Goal: Communication & Community: Answer question/provide support

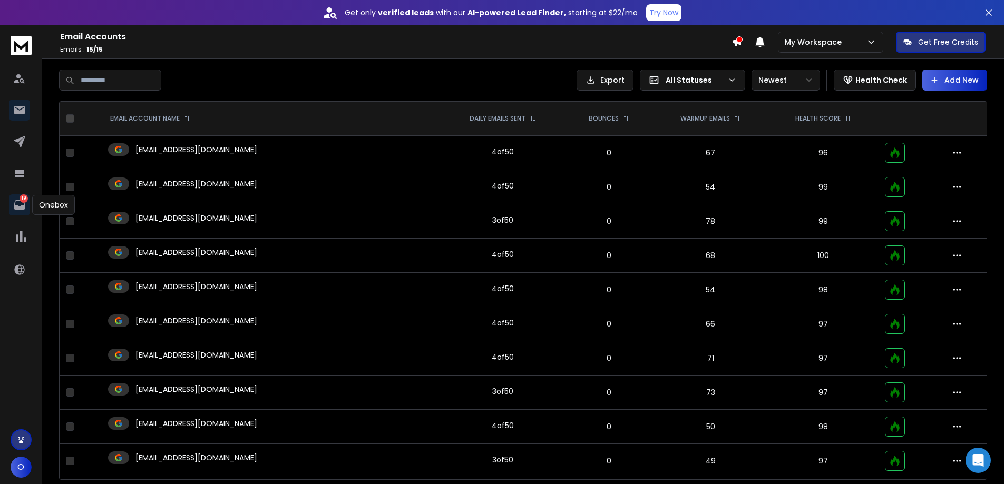
click at [24, 205] on icon at bounding box center [19, 204] width 11 height 9
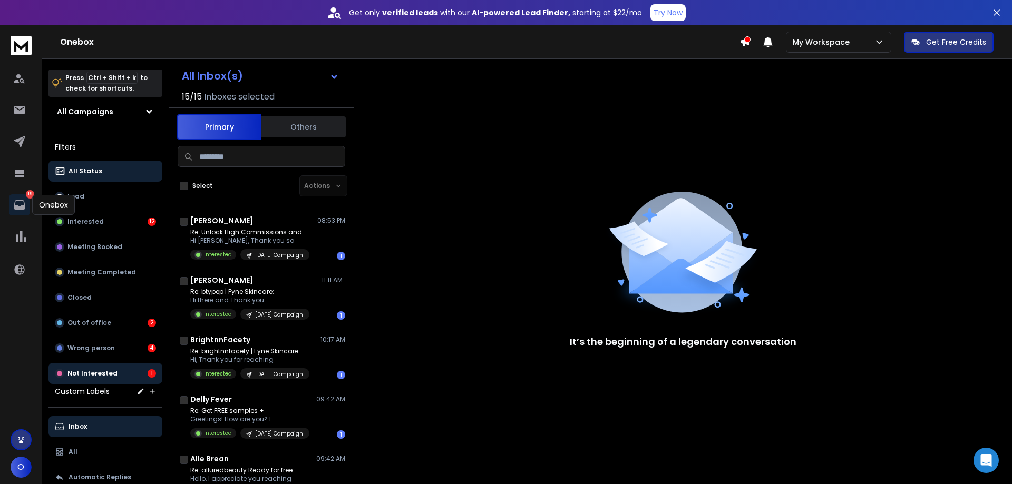
click at [114, 367] on button "Not Interested 1" at bounding box center [106, 373] width 114 height 21
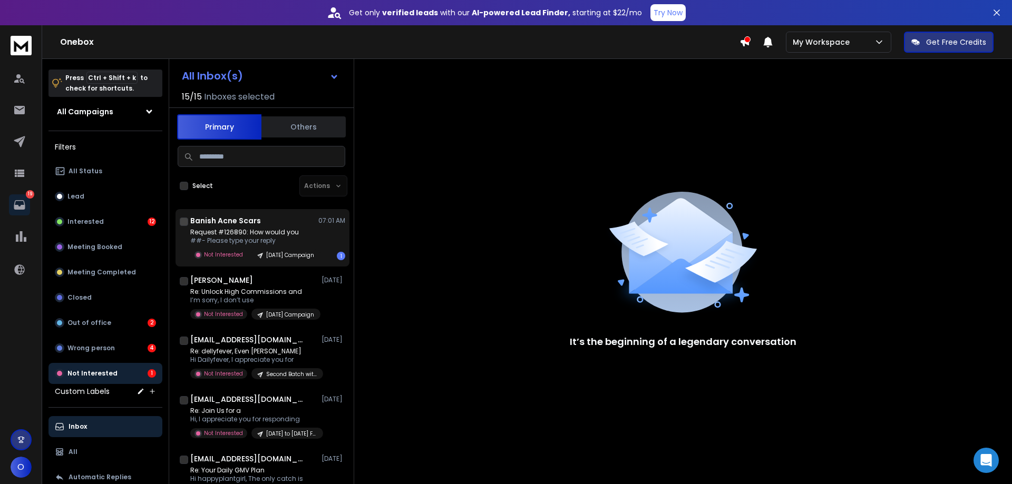
click at [248, 229] on p "Request #126890: How would you" at bounding box center [253, 232] width 127 height 8
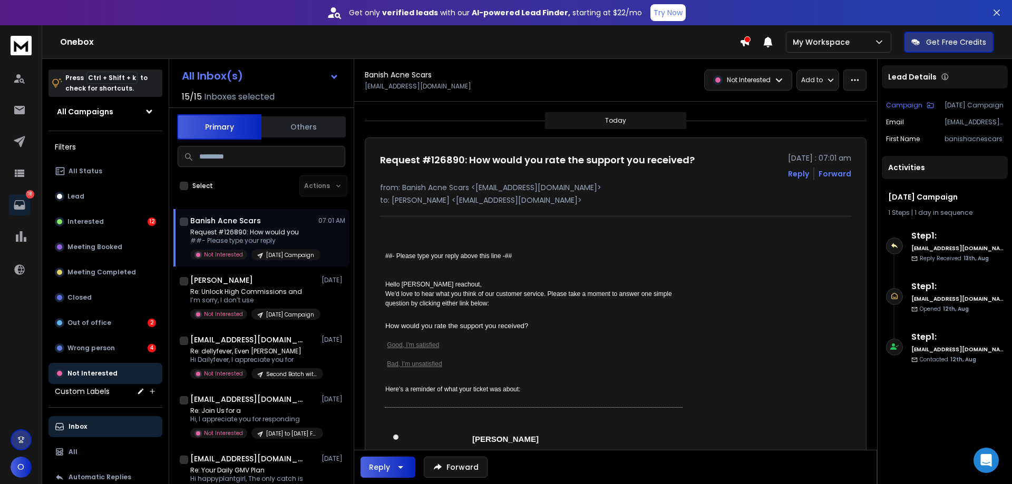
click at [446, 296] on p "We'd love to hear what you think of our customer service. Please take a moment …" at bounding box center [533, 298] width 297 height 19
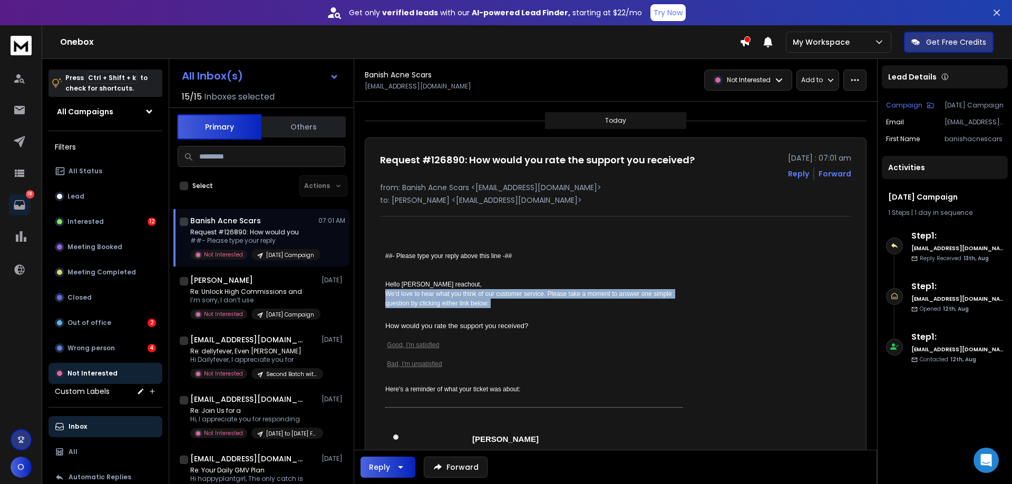
click at [446, 296] on p "We'd love to hear what you think of our customer service. Please take a moment …" at bounding box center [533, 298] width 297 height 19
click at [119, 358] on button "Wrong person 4" at bounding box center [106, 348] width 114 height 21
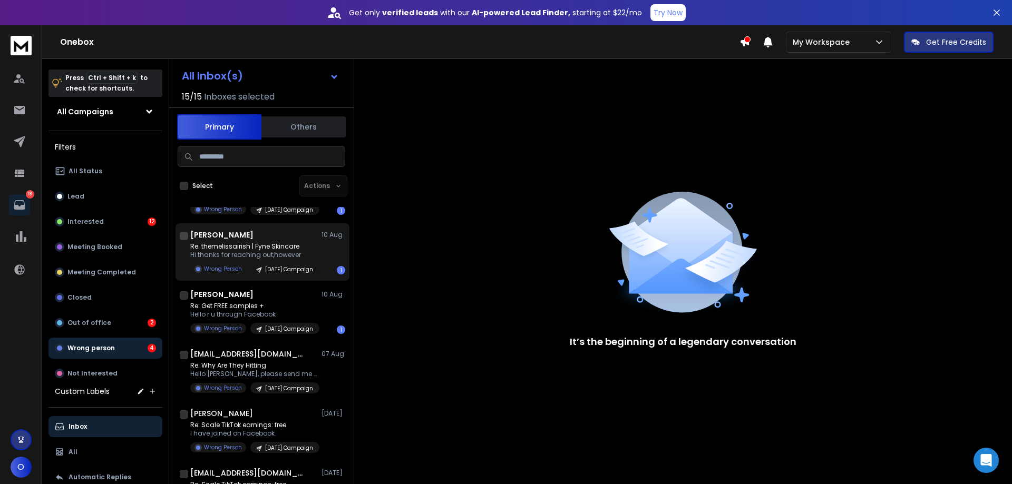
scroll to position [105, 0]
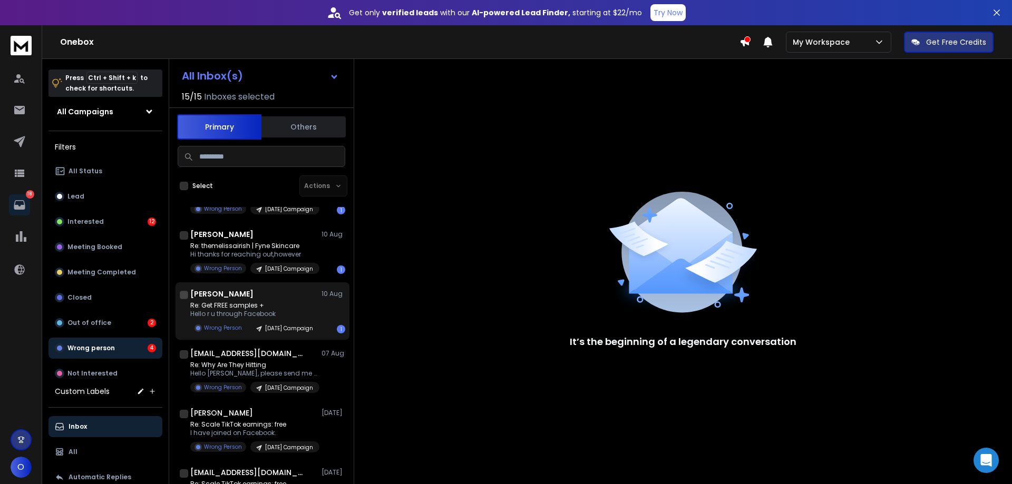
click at [285, 312] on p "Hello r u through Facebook" at bounding box center [253, 314] width 127 height 8
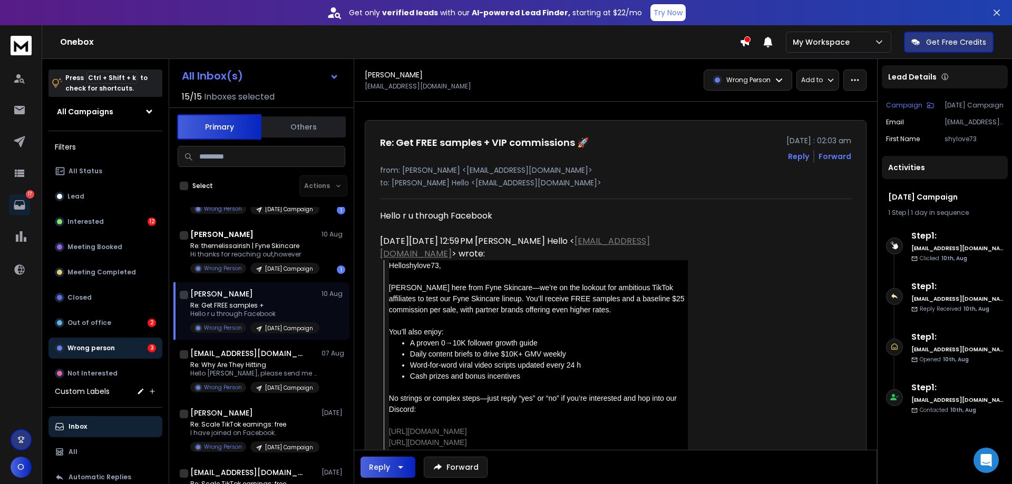
scroll to position [0, 0]
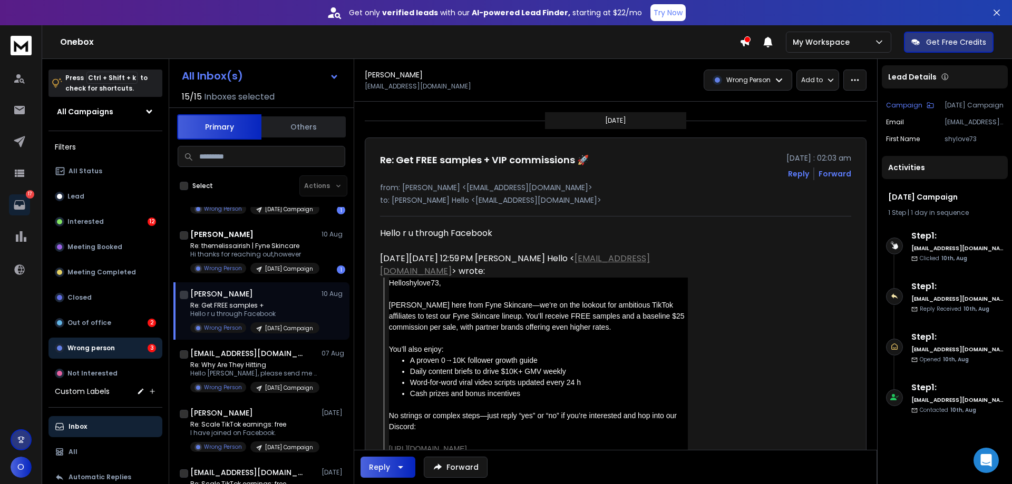
click at [380, 462] on div "Reply" at bounding box center [379, 467] width 21 height 11
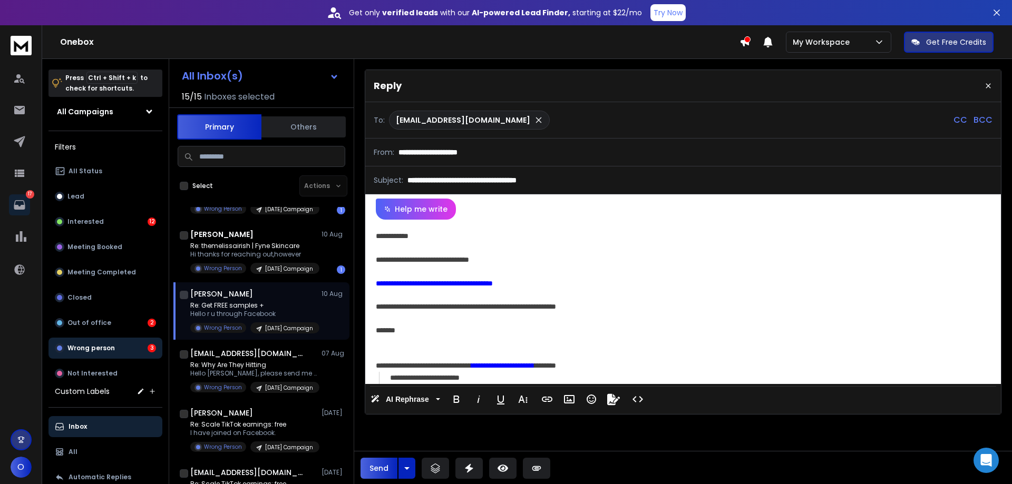
click at [367, 466] on button "Send" at bounding box center [379, 468] width 37 height 21
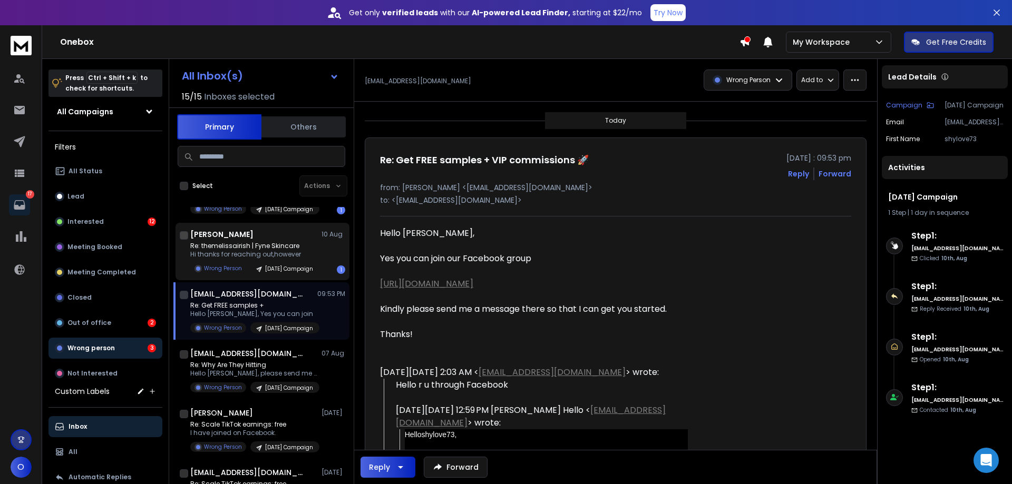
click at [250, 250] on p "Hi thanks for reaching out,however" at bounding box center [253, 254] width 127 height 8
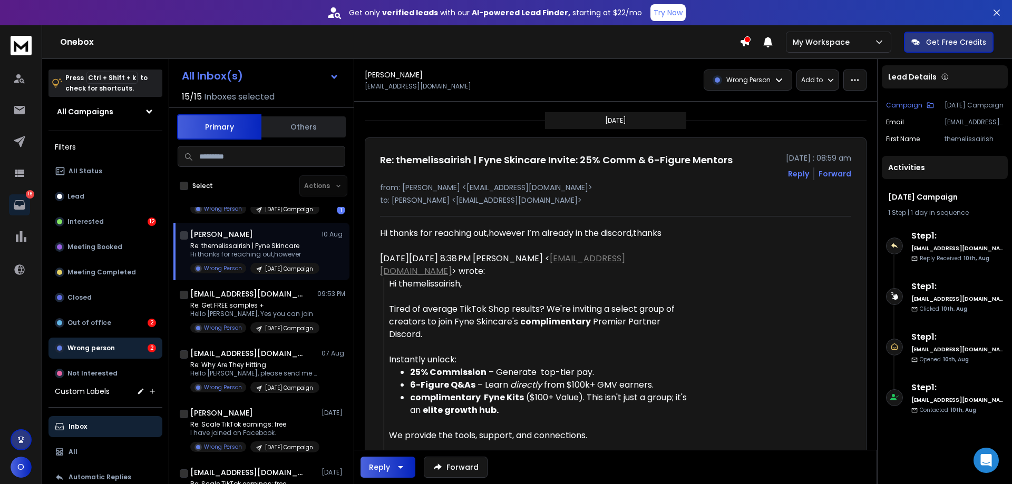
click at [384, 468] on div "Reply" at bounding box center [379, 467] width 21 height 11
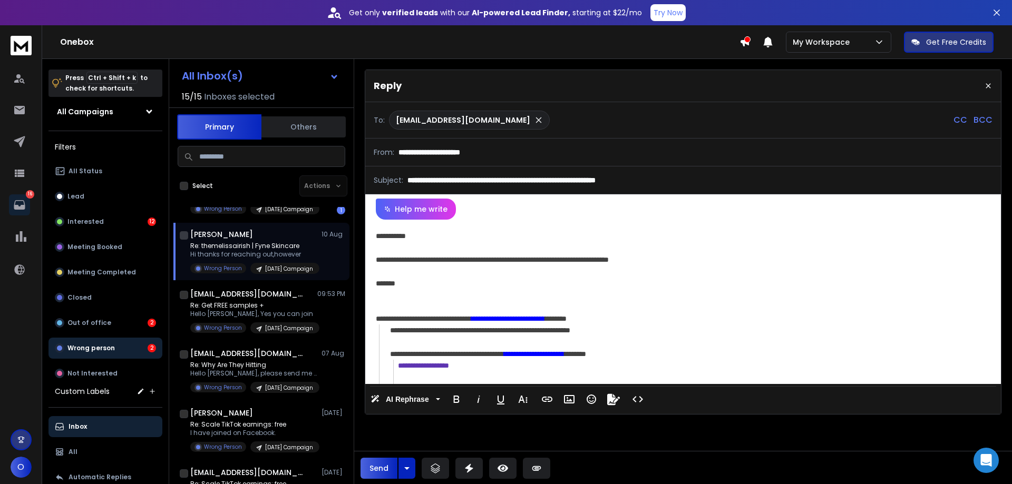
click at [381, 469] on button "Send" at bounding box center [379, 468] width 37 height 21
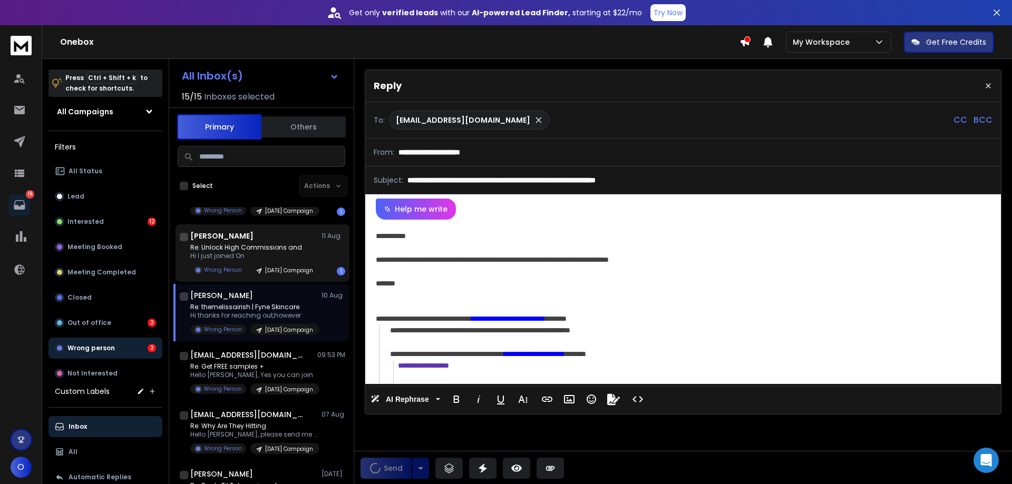
scroll to position [17, 0]
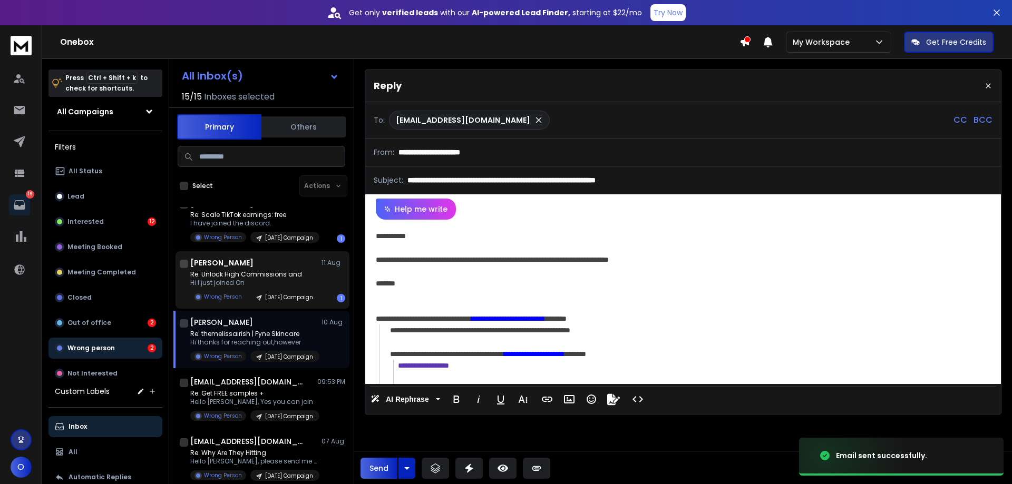
click at [250, 272] on p "Re: Unlock High Commissions and" at bounding box center [253, 274] width 127 height 8
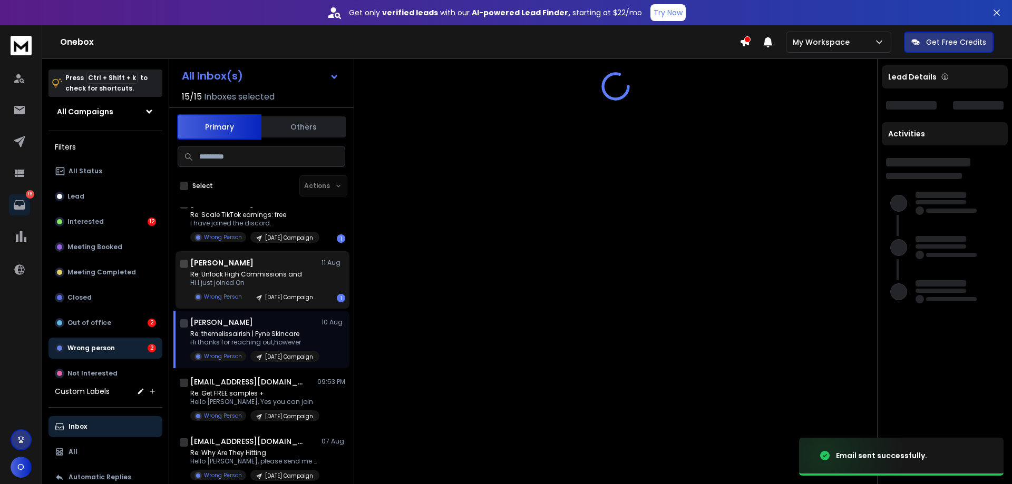
click at [250, 272] on p "Re: Unlock High Commissions and" at bounding box center [253, 274] width 127 height 8
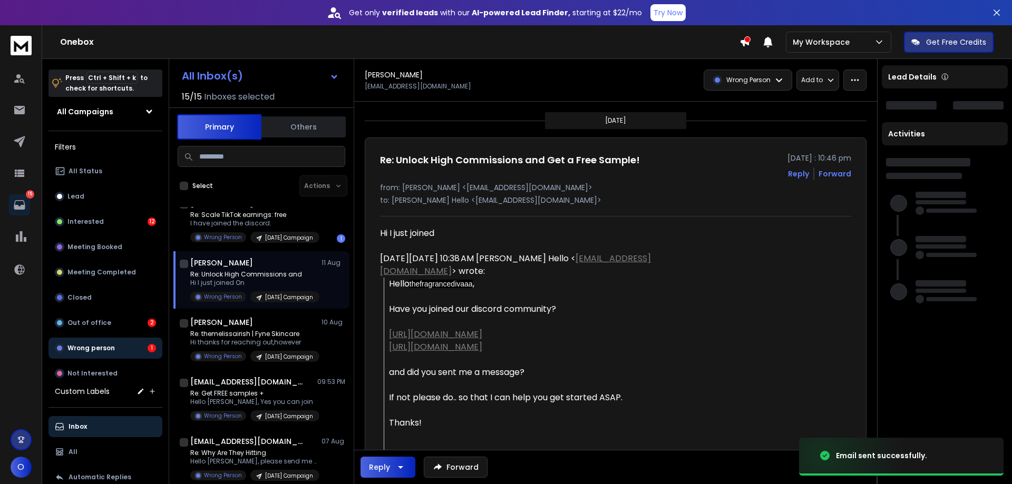
click at [250, 272] on p "Re: Unlock High Commissions and" at bounding box center [253, 274] width 127 height 8
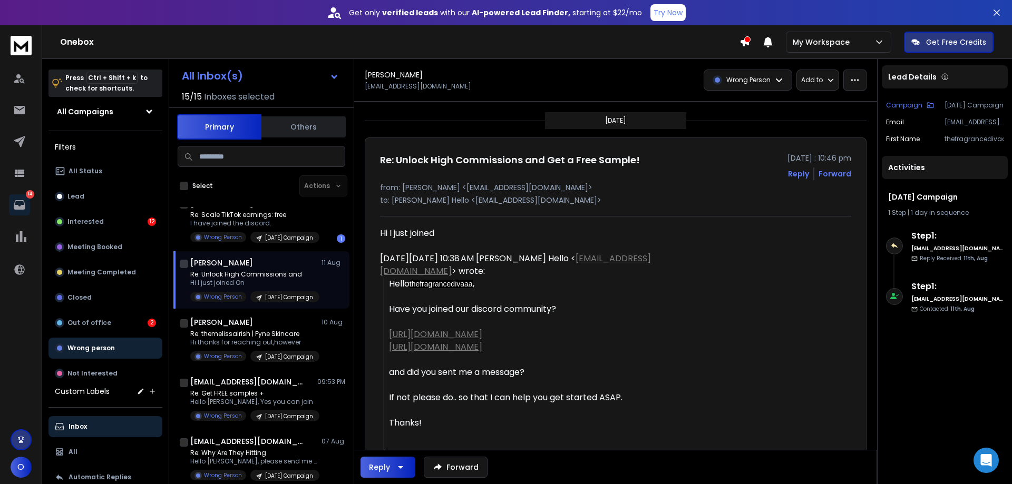
click at [373, 466] on div "Reply" at bounding box center [379, 467] width 21 height 11
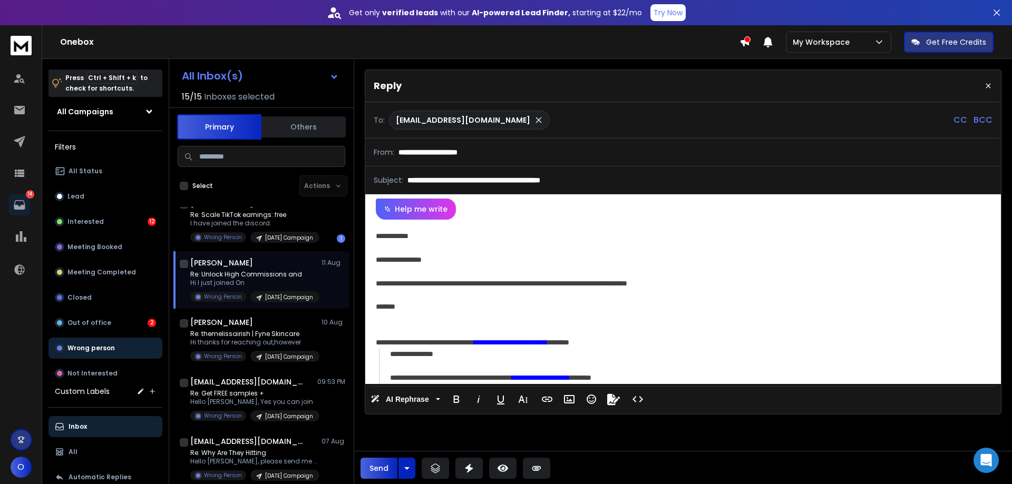
click at [374, 470] on button "Send" at bounding box center [379, 468] width 37 height 21
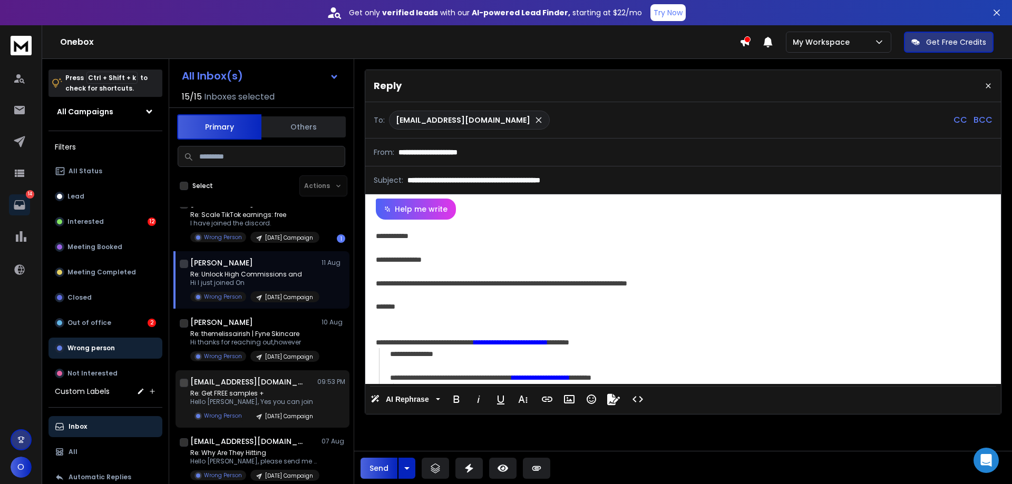
scroll to position [0, 0]
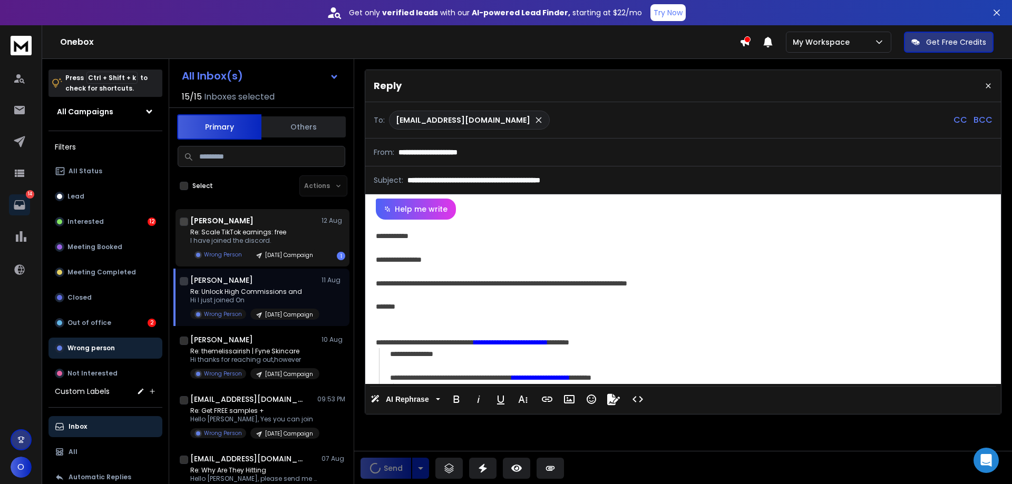
click at [246, 224] on h1 "[PERSON_NAME]" at bounding box center [221, 221] width 63 height 11
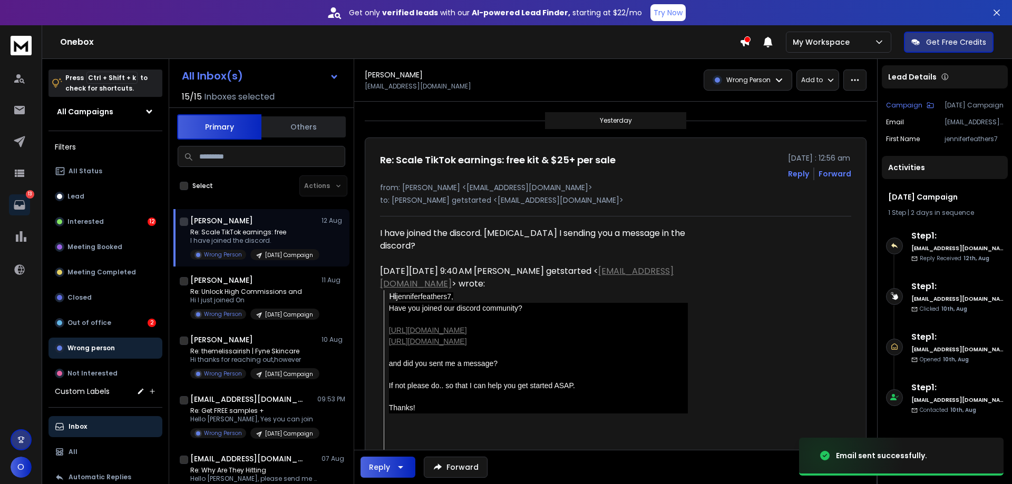
click at [246, 224] on h1 "[PERSON_NAME]" at bounding box center [221, 221] width 63 height 11
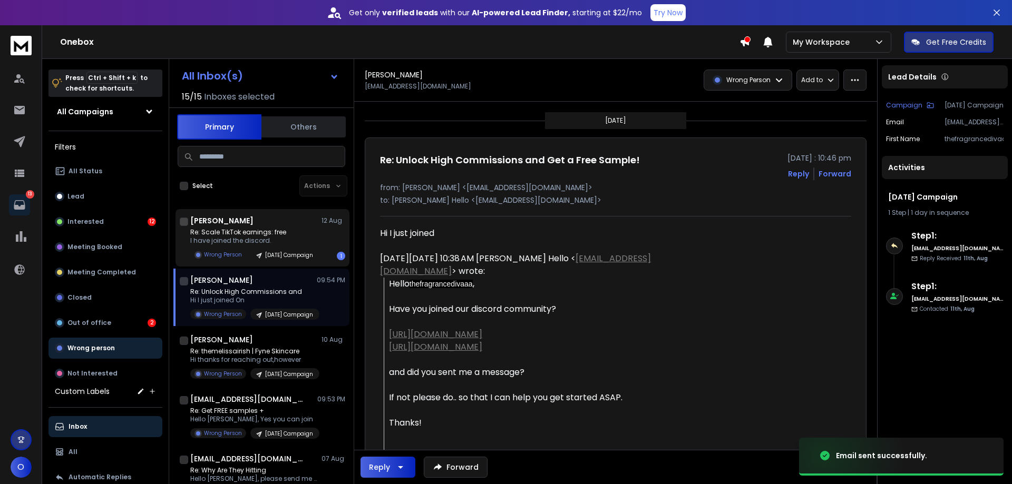
click at [254, 216] on h1 "[PERSON_NAME]" at bounding box center [221, 221] width 63 height 11
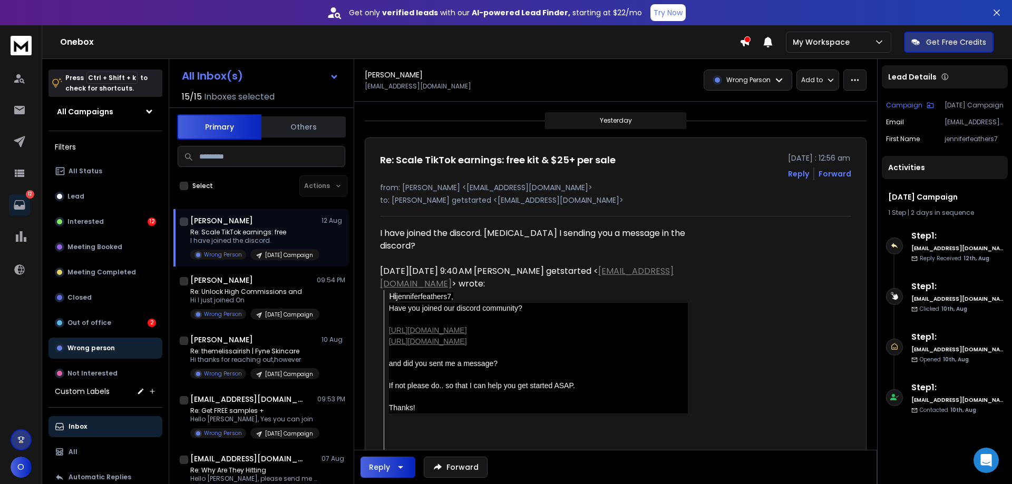
click at [387, 462] on div "Reply" at bounding box center [388, 467] width 38 height 13
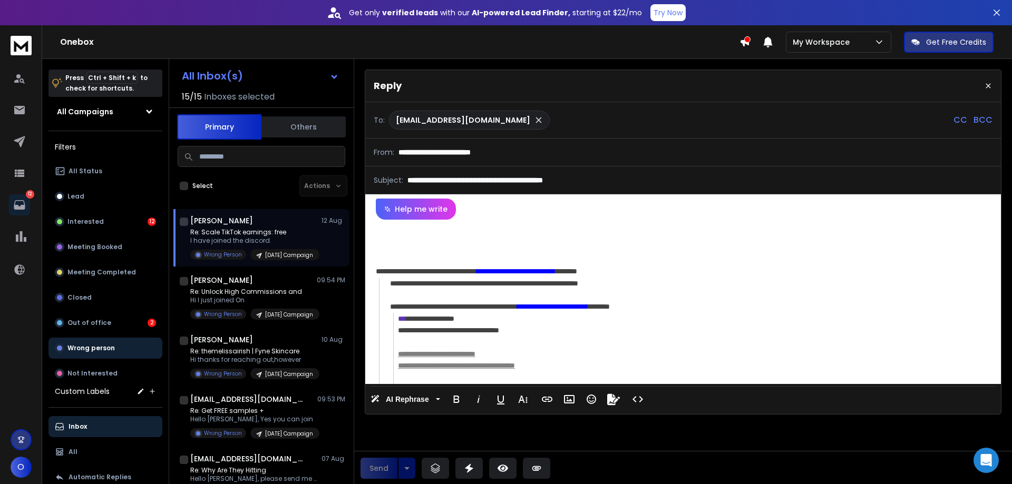
click at [492, 247] on div at bounding box center [683, 248] width 615 height 12
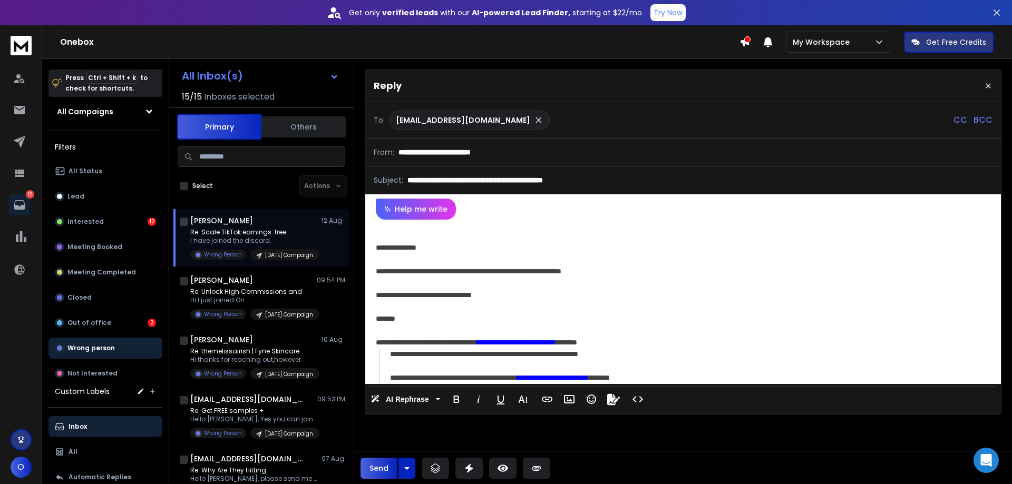
click at [368, 467] on button "Send" at bounding box center [379, 468] width 37 height 21
click at [86, 317] on button "Out of office 2" at bounding box center [106, 323] width 114 height 21
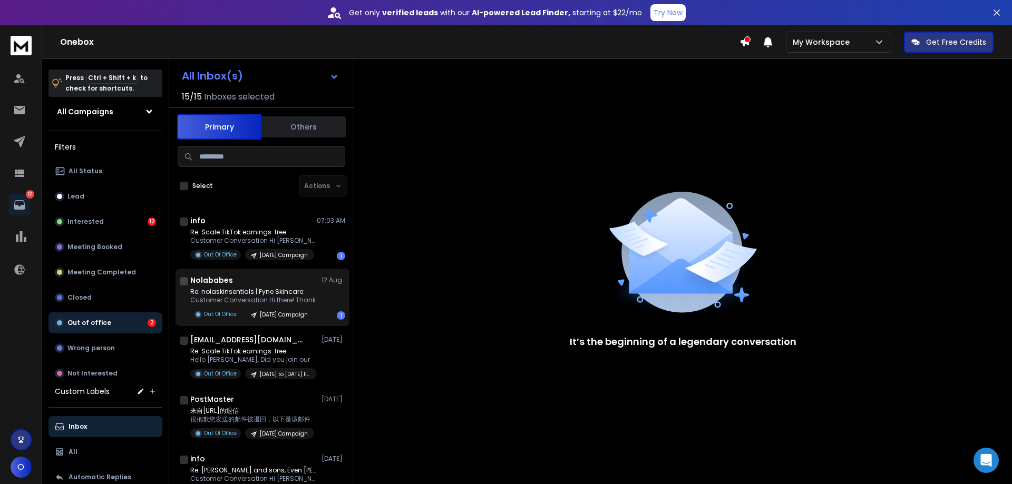
click at [273, 280] on div "Nolababes [DATE]" at bounding box center [267, 280] width 155 height 11
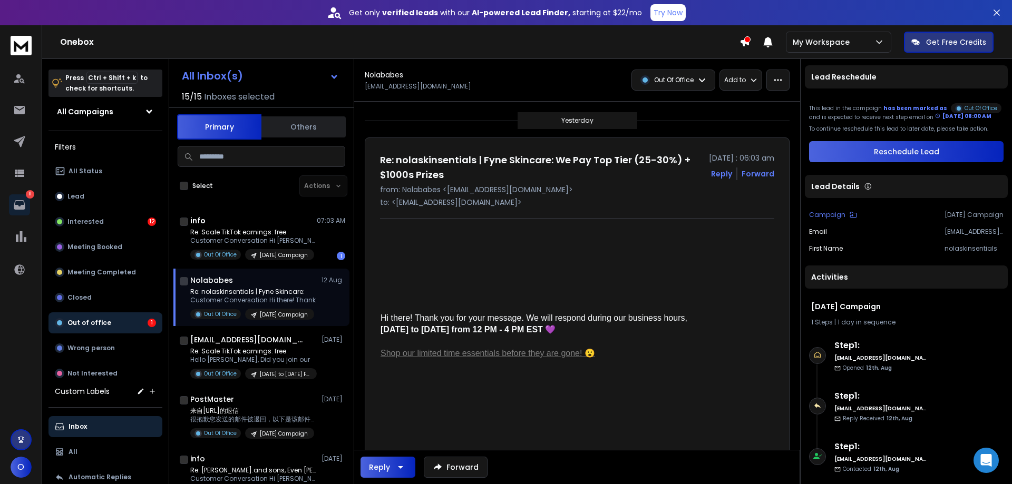
click at [440, 320] on p "Hi there! Thank you for your message. We will respond during our business hours…" at bounding box center [534, 336] width 307 height 47
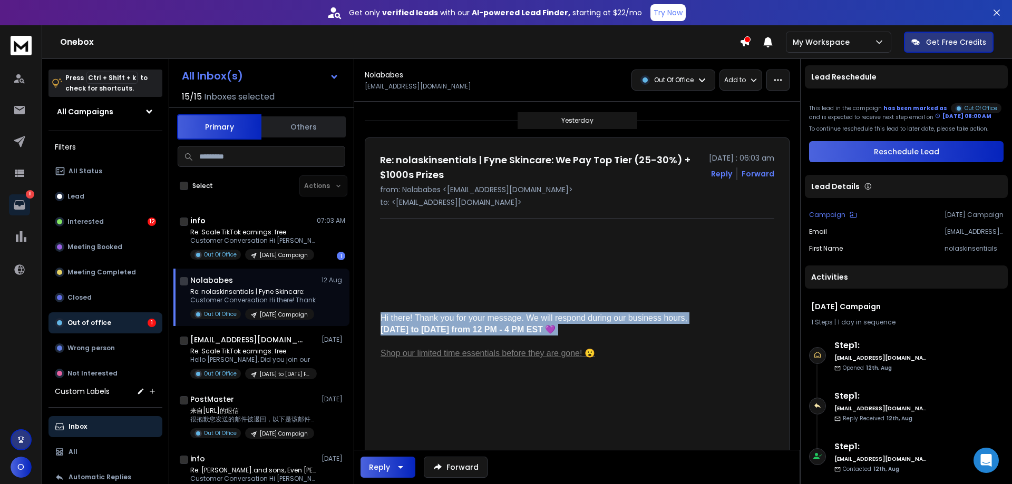
click at [440, 320] on p "Hi there! Thank you for your message. We will respond during our business hours…" at bounding box center [534, 336] width 307 height 47
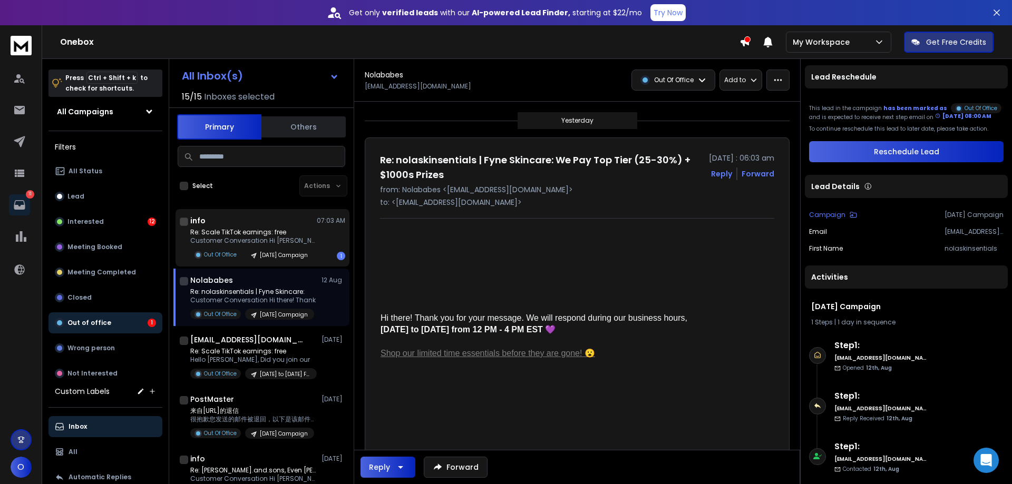
click at [235, 235] on p "Re: Scale TikTok earnings: free" at bounding box center [253, 232] width 127 height 8
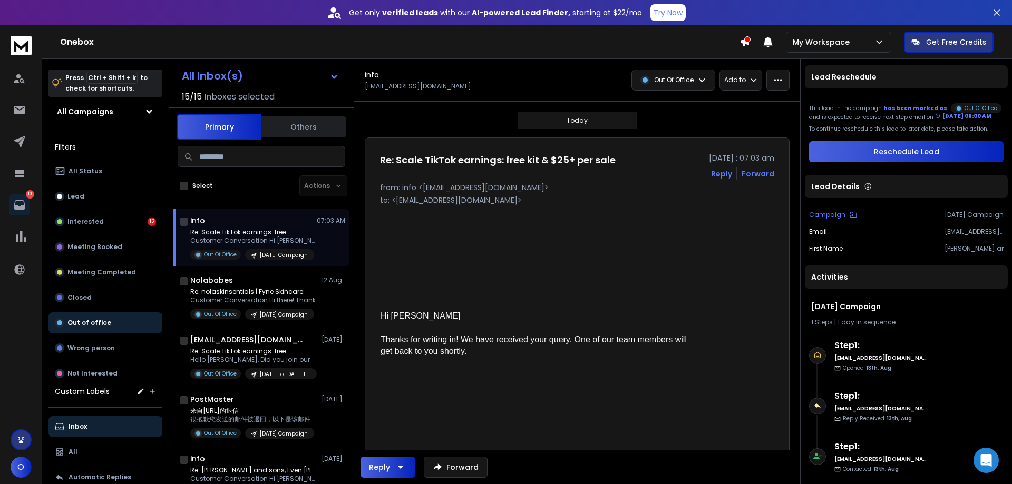
click at [429, 337] on p "Hi [PERSON_NAME] Thanks for writing in! We have received your query. One of our…" at bounding box center [534, 334] width 307 height 47
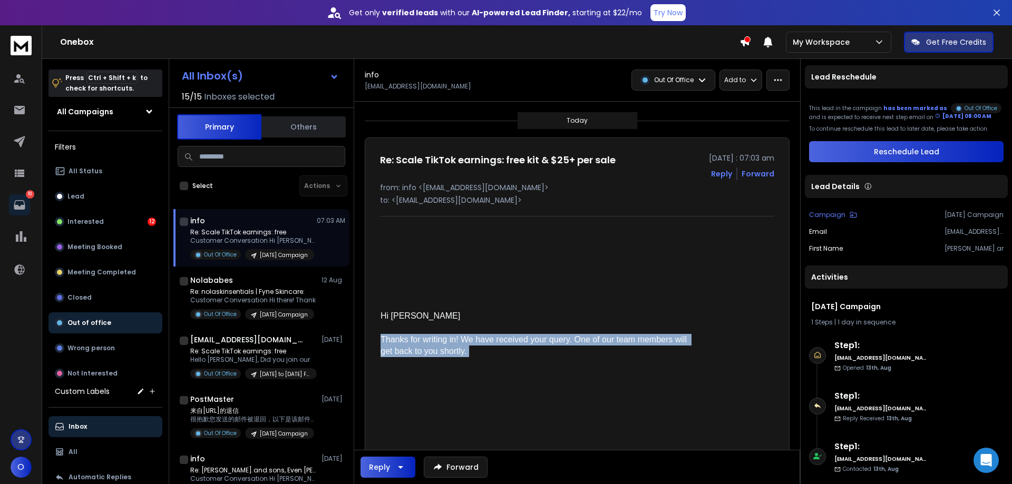
click at [429, 337] on p "Hi [PERSON_NAME] Thanks for writing in! We have received your query. One of our…" at bounding box center [534, 334] width 307 height 47
click at [113, 222] on button "Interested 12" at bounding box center [106, 221] width 114 height 21
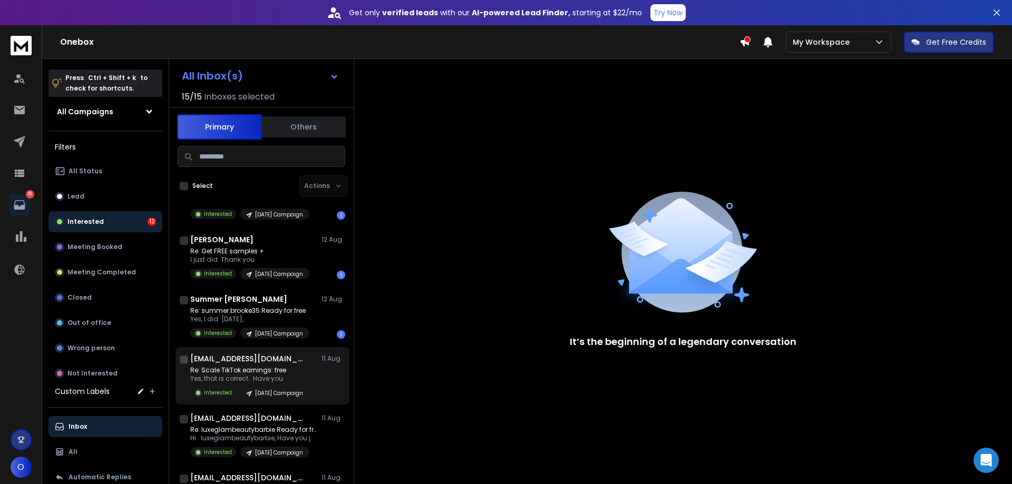
scroll to position [633, 0]
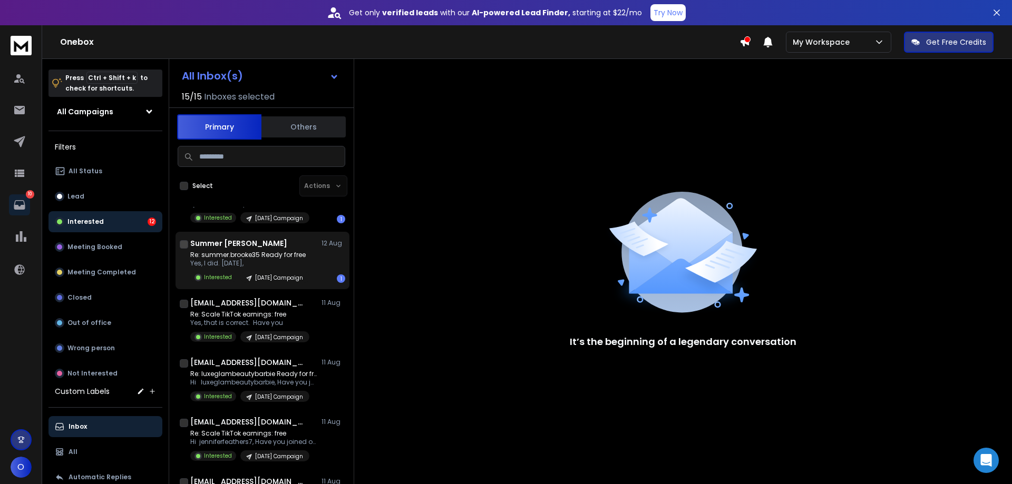
click at [265, 251] on p "Re: summer.brooke35 Ready for free" at bounding box center [249, 255] width 119 height 8
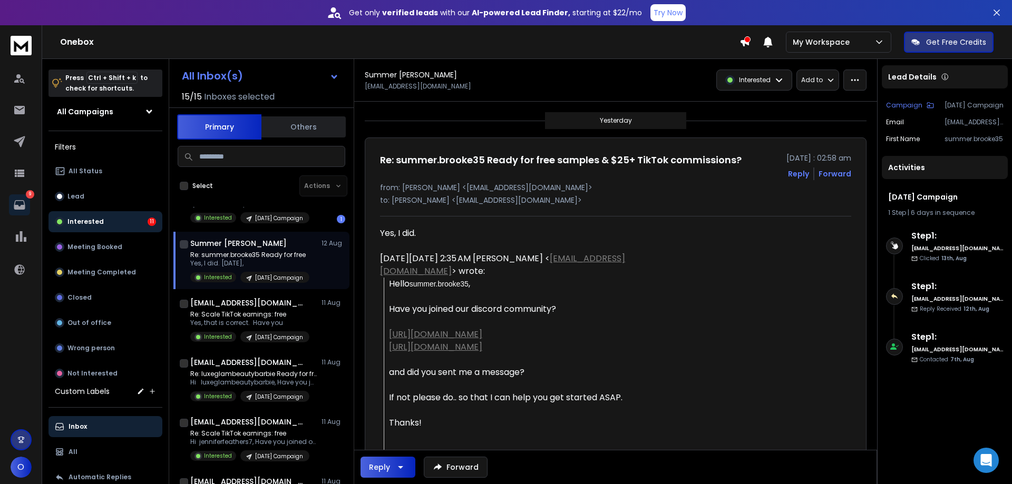
click at [371, 467] on div "Reply" at bounding box center [379, 467] width 21 height 11
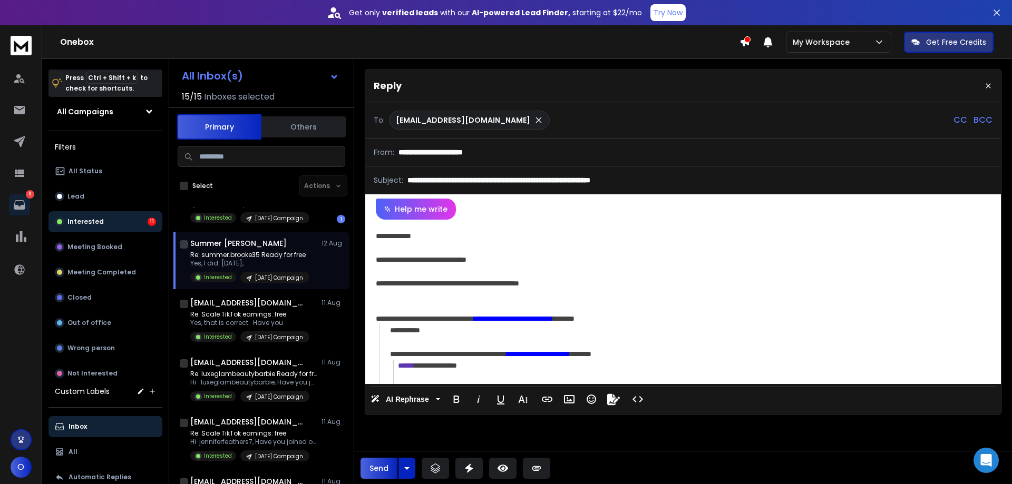
click at [385, 474] on button "Send" at bounding box center [379, 468] width 37 height 21
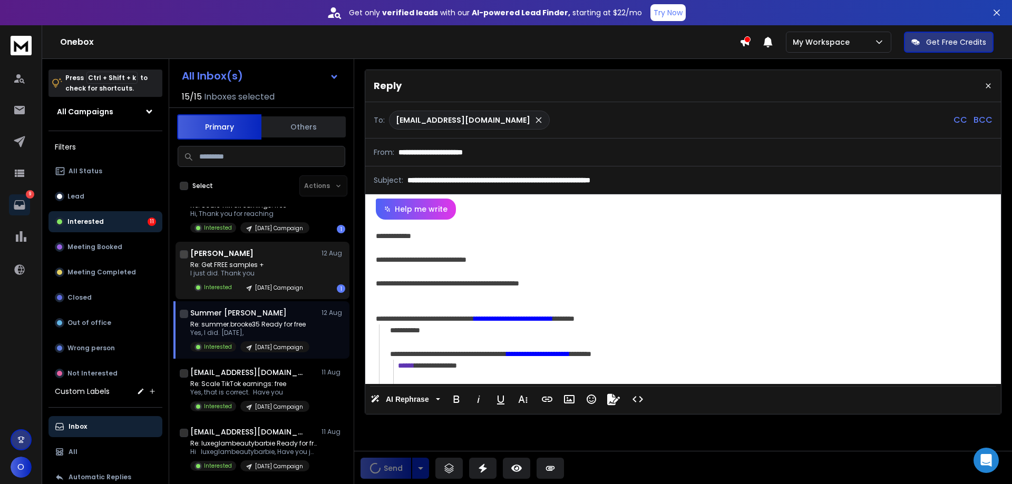
scroll to position [563, 0]
click at [243, 273] on p "I just did. Thank you" at bounding box center [249, 274] width 119 height 8
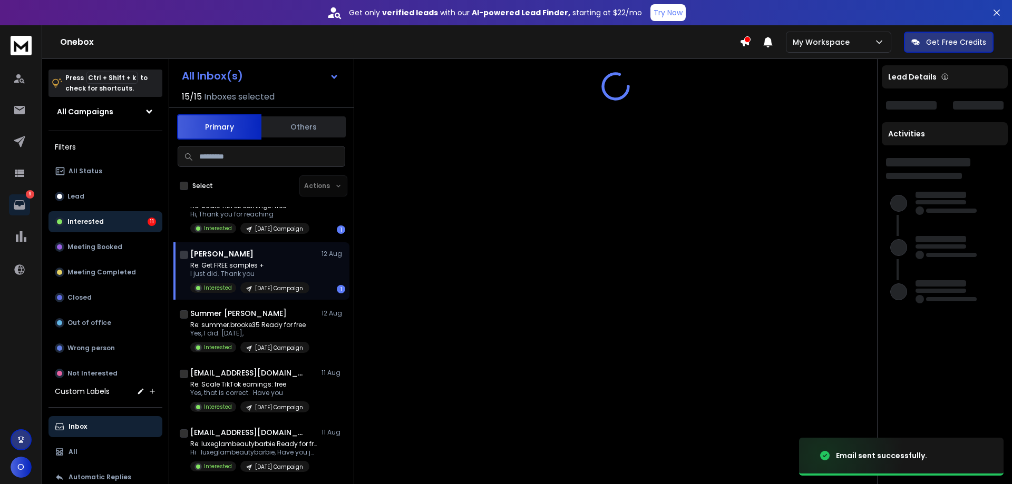
click at [253, 265] on p "Re: Get FREE samples +" at bounding box center [249, 265] width 119 height 8
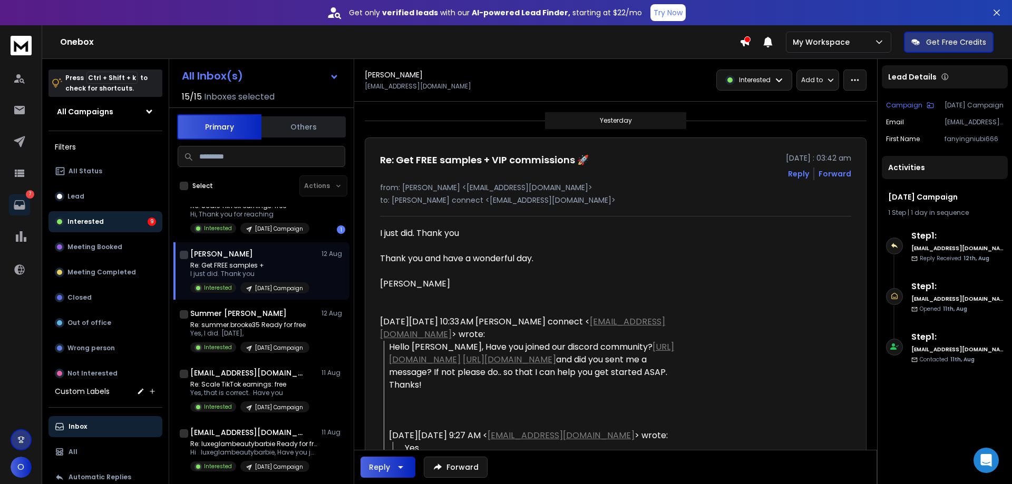
click at [373, 459] on button "Reply" at bounding box center [388, 467] width 55 height 21
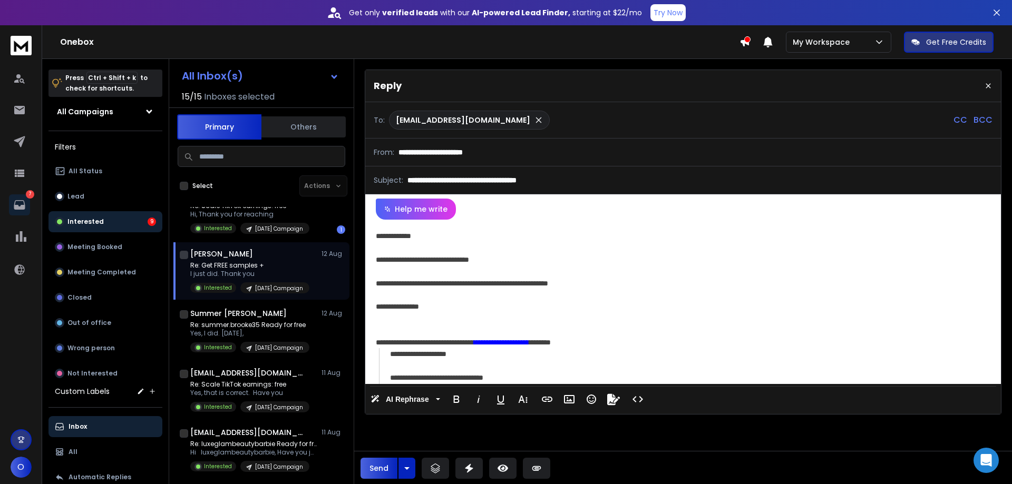
click at [383, 466] on button "Send" at bounding box center [379, 468] width 37 height 21
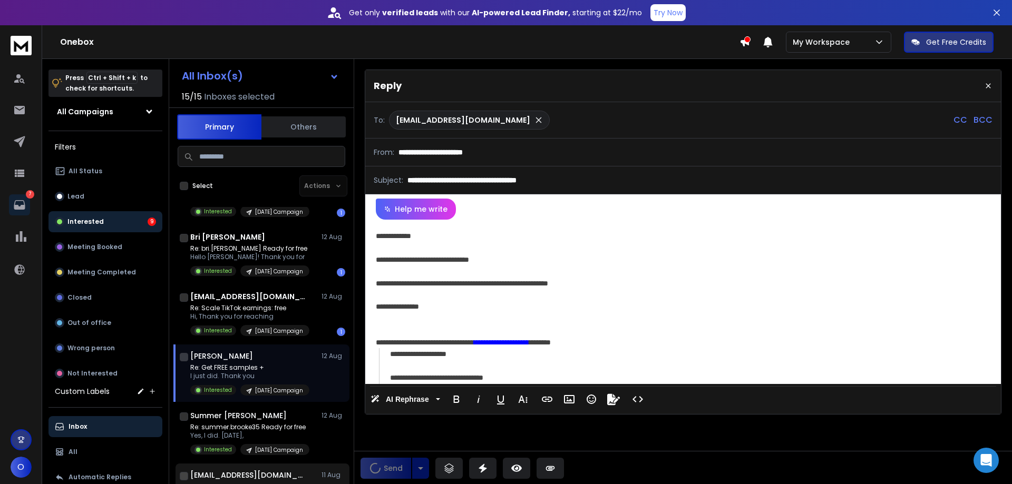
scroll to position [457, 0]
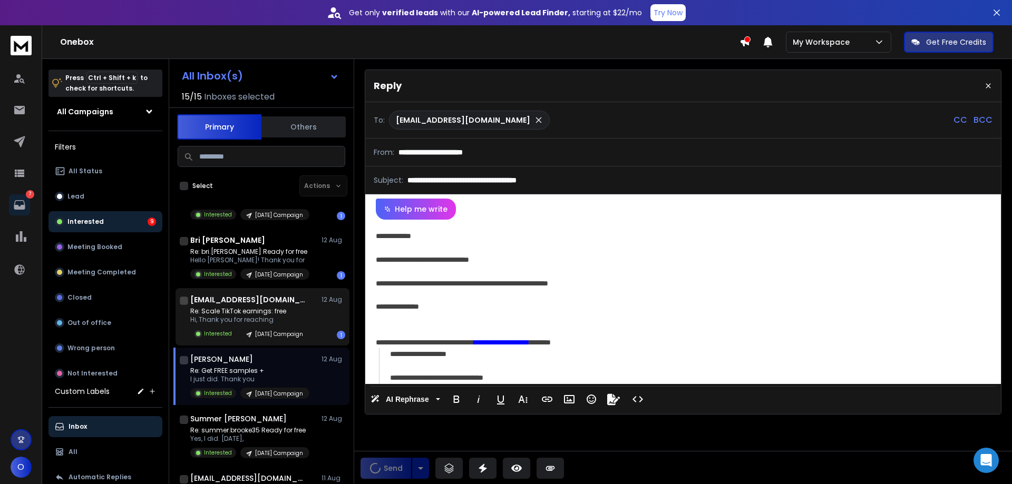
click at [239, 321] on p "Hi, Thank you for reaching" at bounding box center [249, 320] width 119 height 8
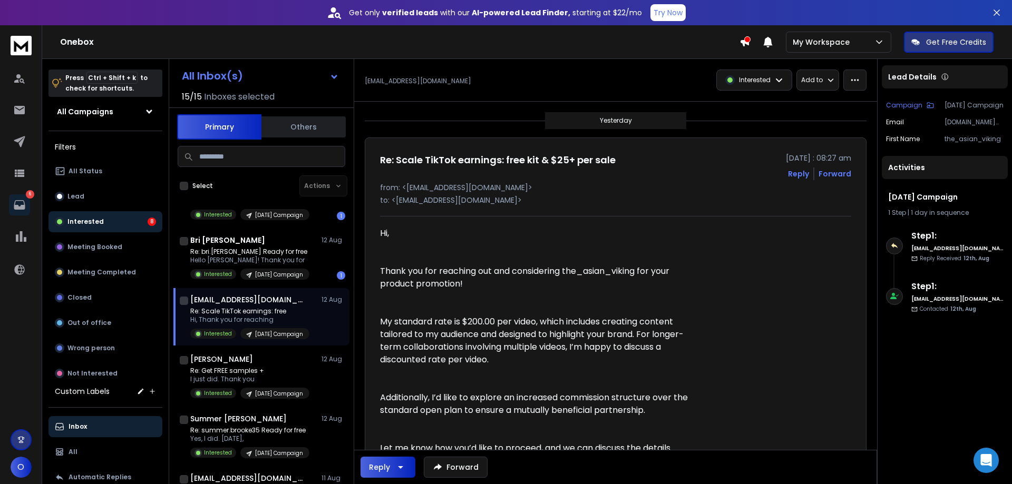
click at [239, 321] on p "Hi, Thank you for reaching" at bounding box center [249, 320] width 119 height 8
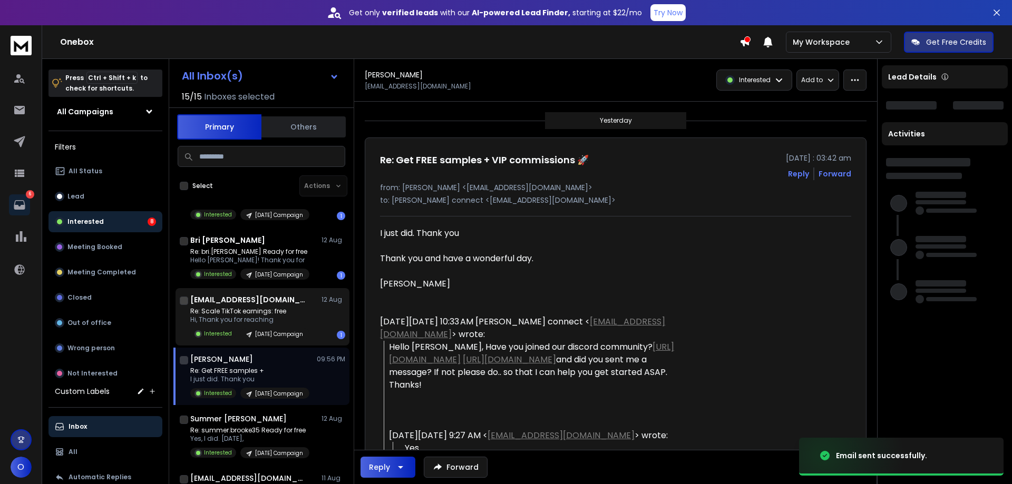
click at [265, 314] on p "Re: Scale TikTok earnings: free" at bounding box center [249, 311] width 119 height 8
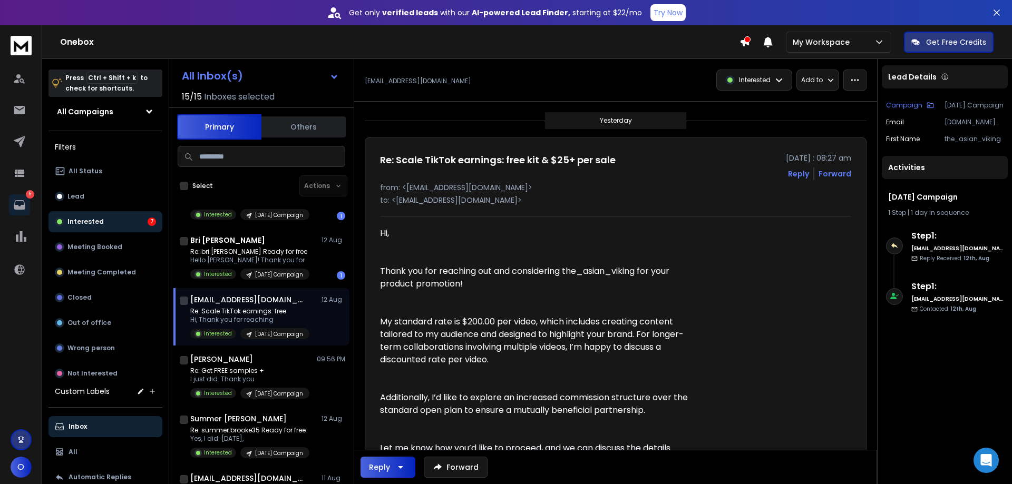
click at [391, 464] on div "Reply" at bounding box center [388, 467] width 38 height 13
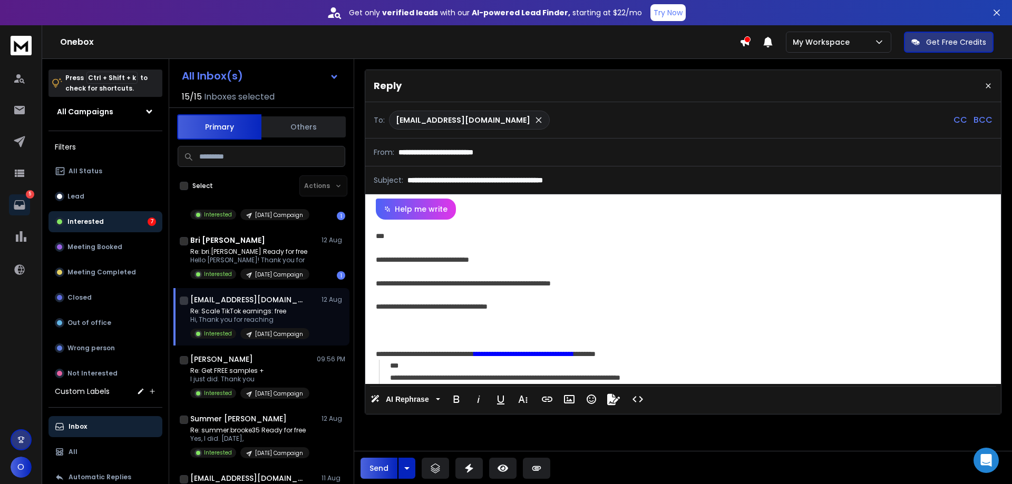
click at [391, 465] on button "Send" at bounding box center [379, 468] width 37 height 21
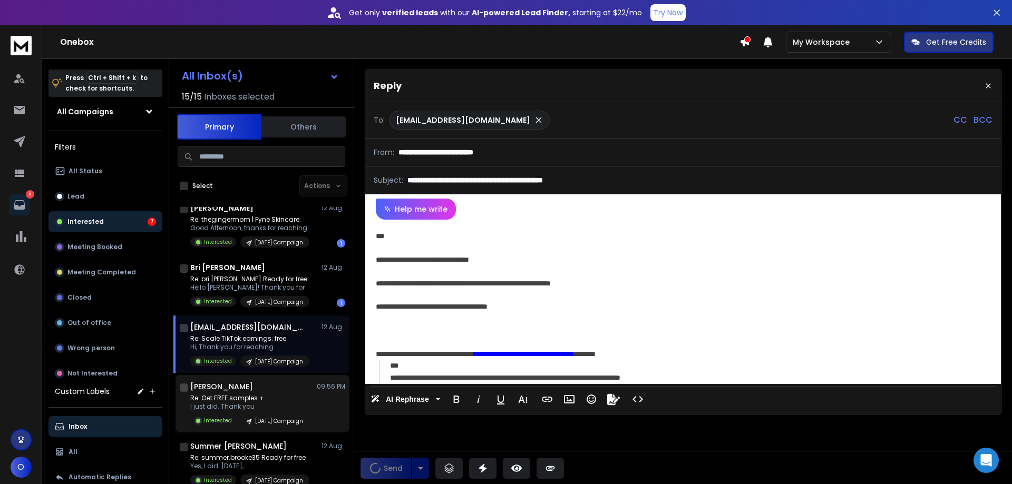
scroll to position [404, 0]
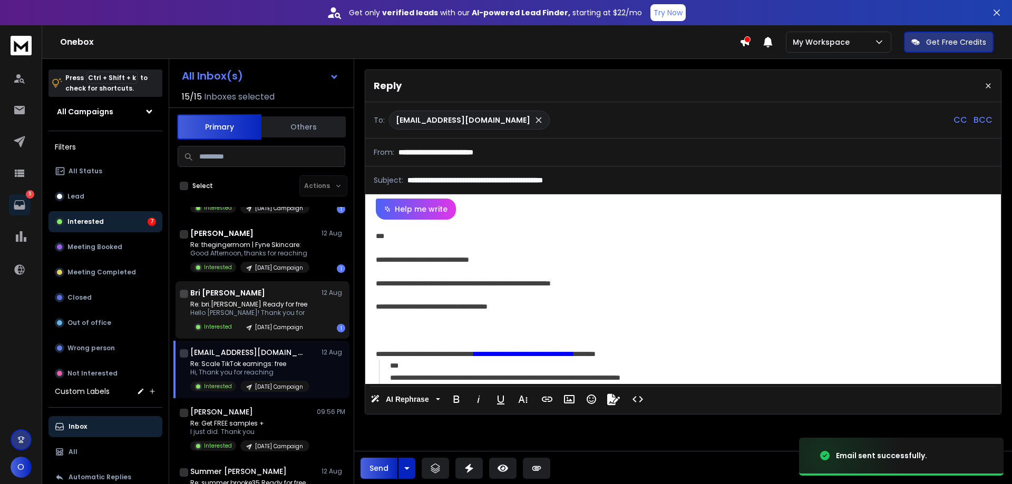
click at [237, 314] on p "Hello [PERSON_NAME]! Thank you for" at bounding box center [249, 313] width 119 height 8
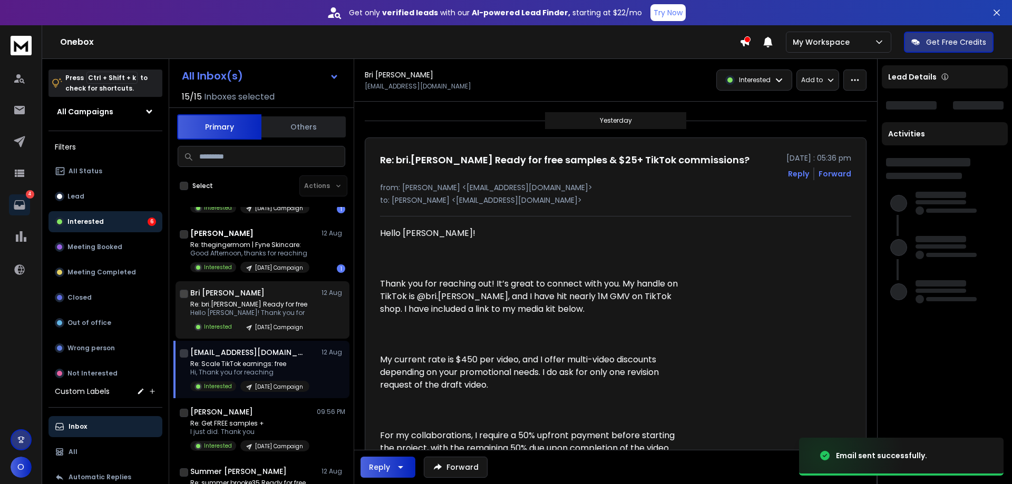
click at [237, 314] on p "Hello [PERSON_NAME]! Thank you for" at bounding box center [249, 313] width 119 height 8
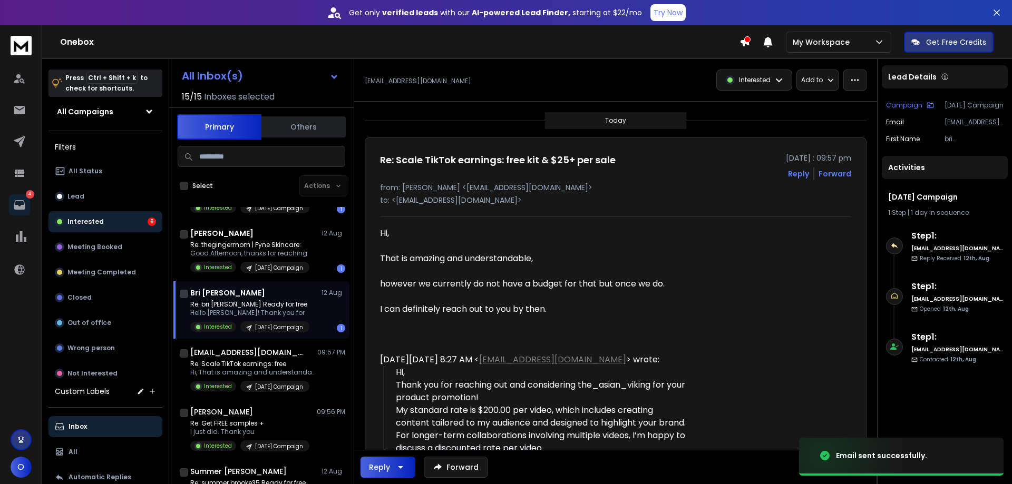
click at [237, 314] on p "Hello [PERSON_NAME]! Thank you for" at bounding box center [249, 313] width 119 height 8
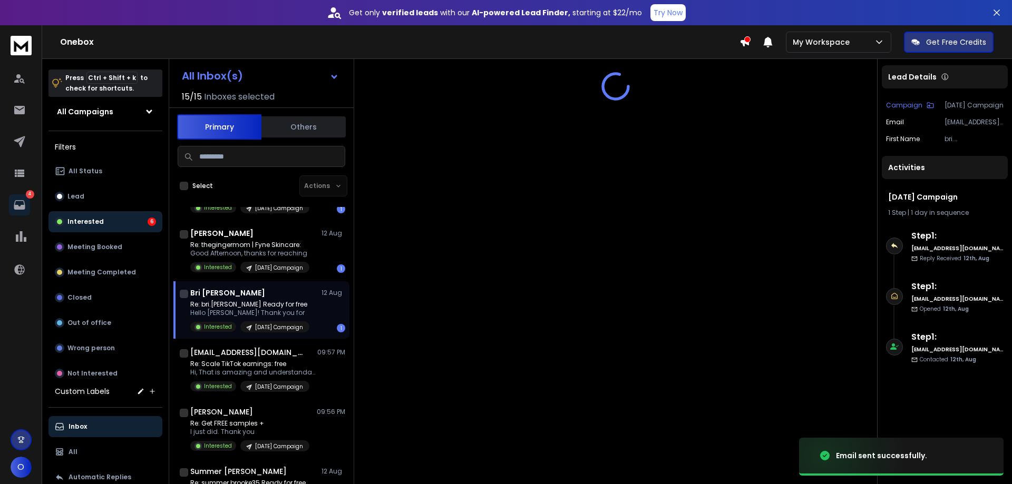
click at [237, 314] on p "Hello [PERSON_NAME]! Thank you for" at bounding box center [249, 313] width 119 height 8
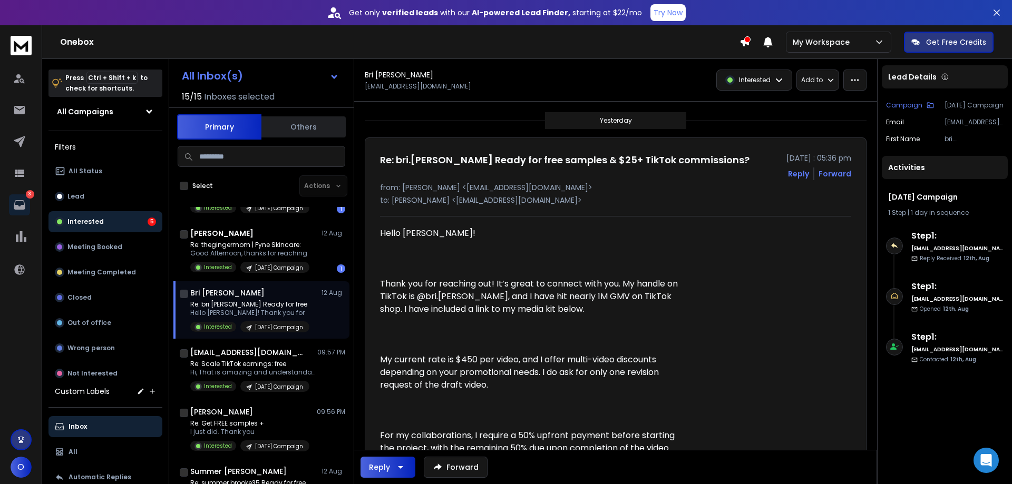
click at [516, 295] on p "Thank you for reaching out! It’s great to connect with you. My handle on TikTok…" at bounding box center [534, 297] width 308 height 38
click at [540, 259] on div "Thank you for reaching out! It’s great to connect with you. My handle on TikTok…" at bounding box center [534, 480] width 308 height 455
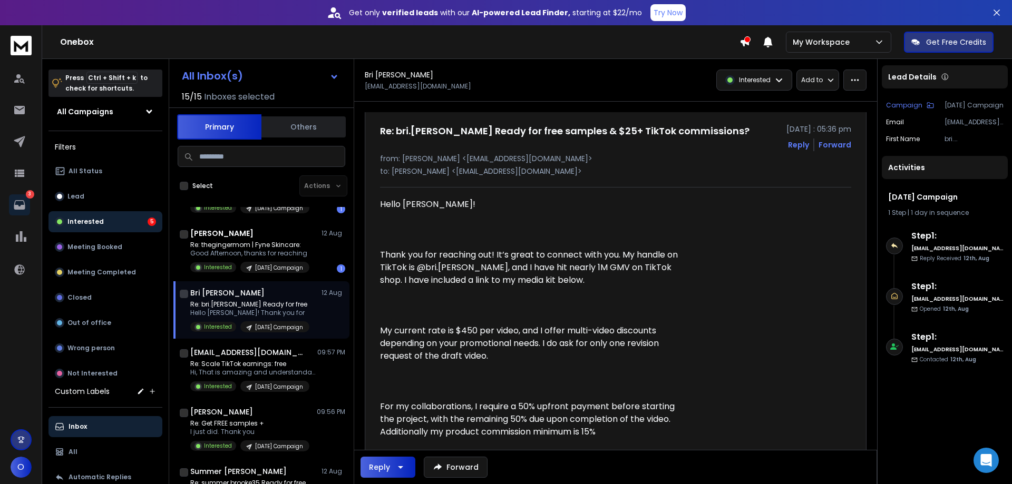
scroll to position [35, 0]
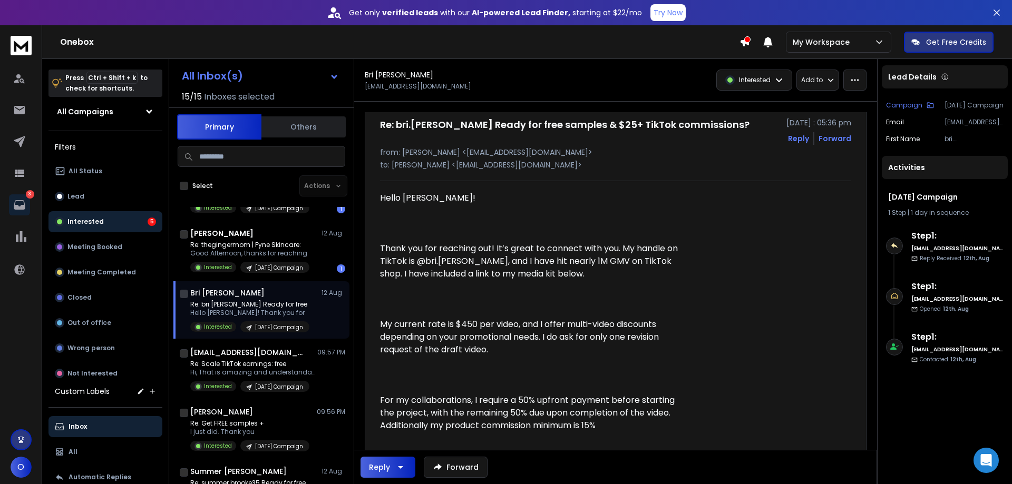
click at [513, 258] on p "Thank you for reaching out! It’s great to connect with you. My handle on TikTok…" at bounding box center [534, 262] width 308 height 38
click at [462, 318] on div "Thank you for reaching out! It’s great to connect with you. My handle on TikTok…" at bounding box center [534, 445] width 308 height 430
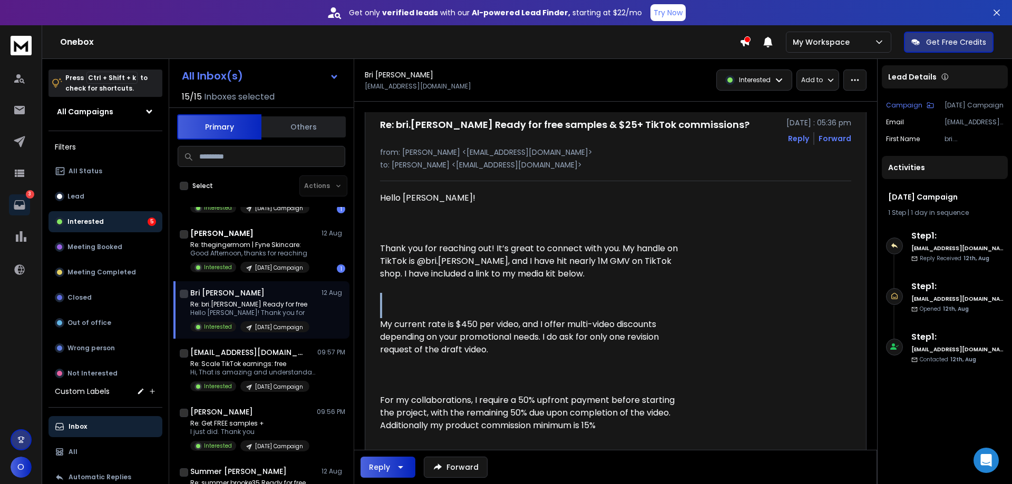
click at [462, 318] on div "Thank you for reaching out! It’s great to connect with you. My handle on TikTok…" at bounding box center [534, 445] width 308 height 430
click at [455, 332] on p "My current rate is $450 per video, and I offer multi-video discounts depending …" at bounding box center [534, 337] width 308 height 38
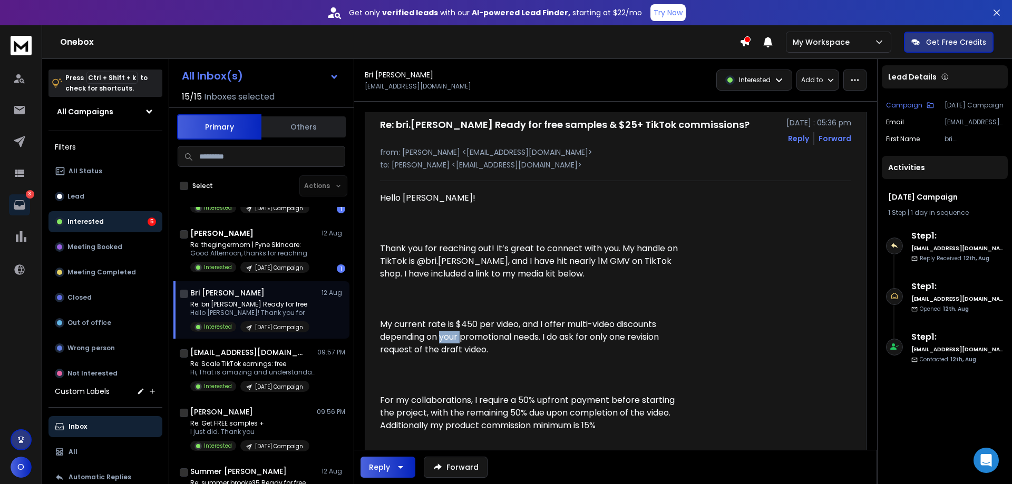
click at [455, 332] on p "My current rate is $450 per video, and I offer multi-video discounts depending …" at bounding box center [534, 337] width 308 height 38
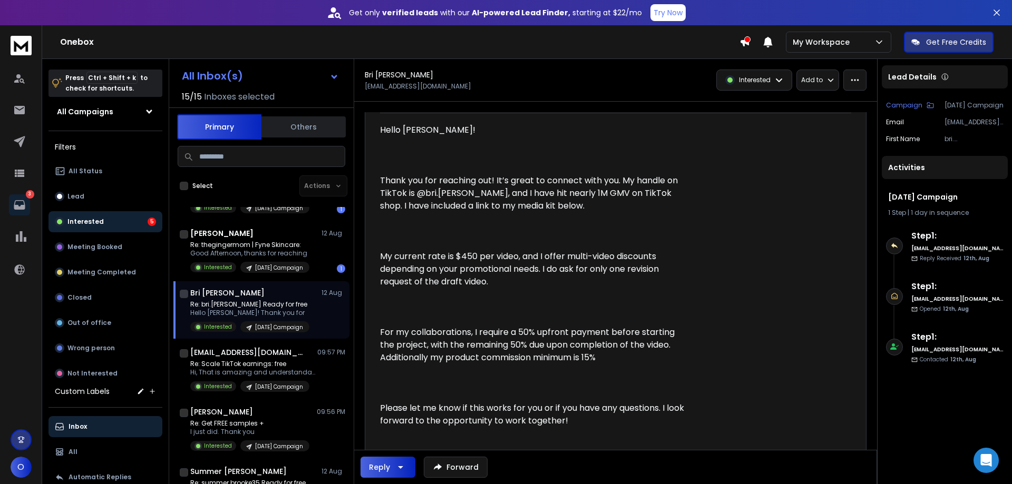
scroll to position [105, 0]
click at [444, 338] on p "For my collaborations, I require a 50% upfront payment before starting the proj…" at bounding box center [534, 343] width 308 height 38
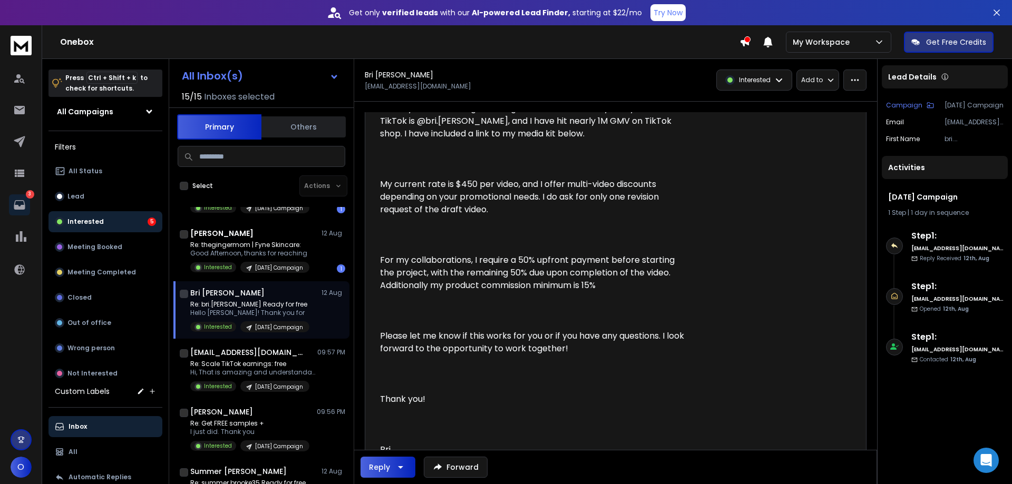
click at [441, 346] on p "Please let me know if this works for you or if you have any questions. I look f…" at bounding box center [534, 342] width 308 height 25
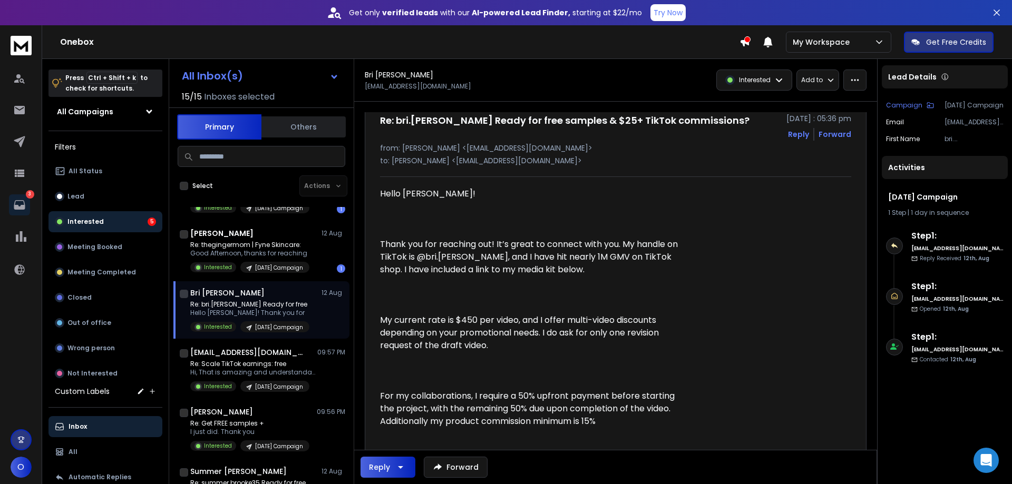
scroll to position [0, 0]
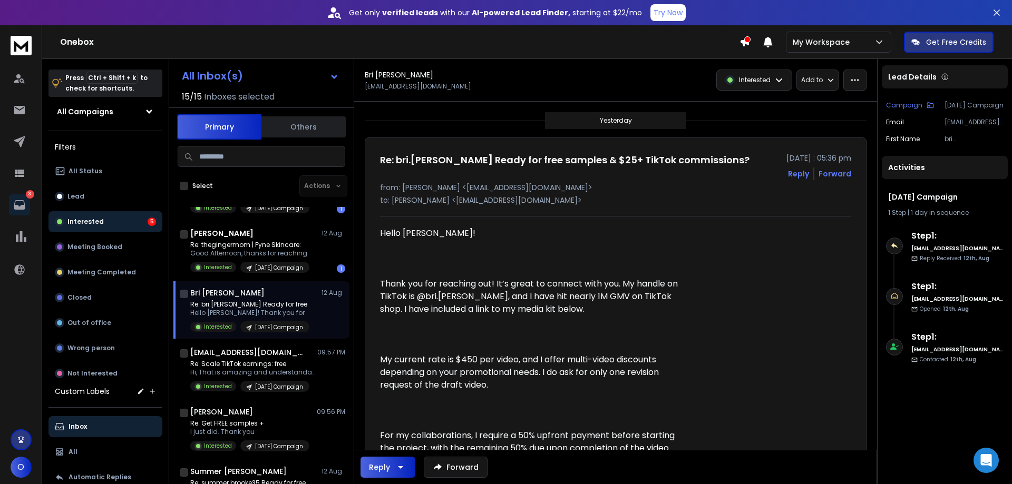
click at [381, 467] on div "Reply" at bounding box center [379, 467] width 21 height 11
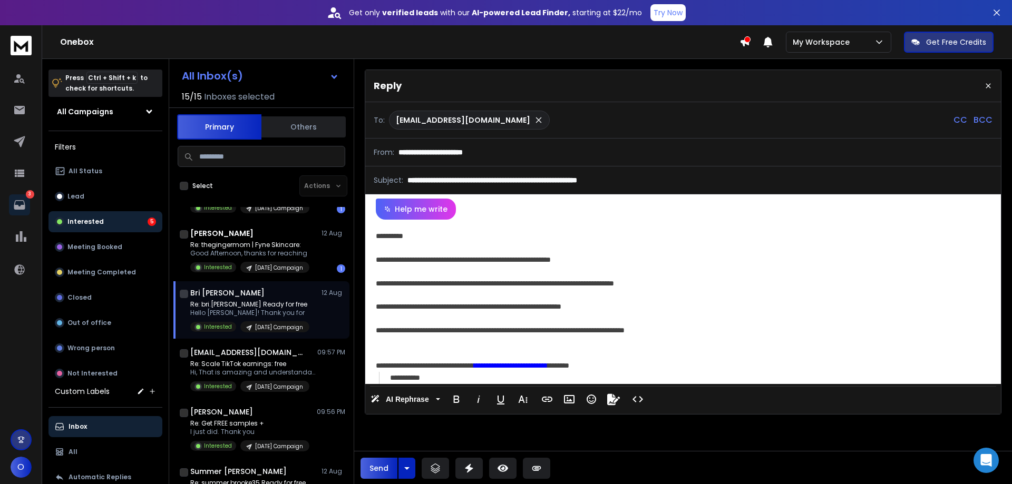
click at [372, 477] on button "Send" at bounding box center [379, 468] width 37 height 21
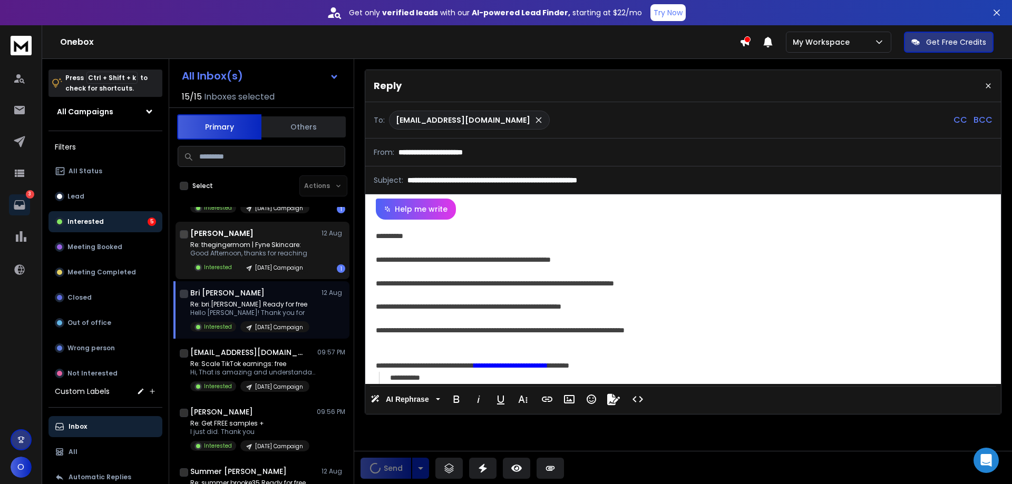
click at [261, 249] on p "Good Afternoon, thanks for reaching" at bounding box center [249, 253] width 119 height 8
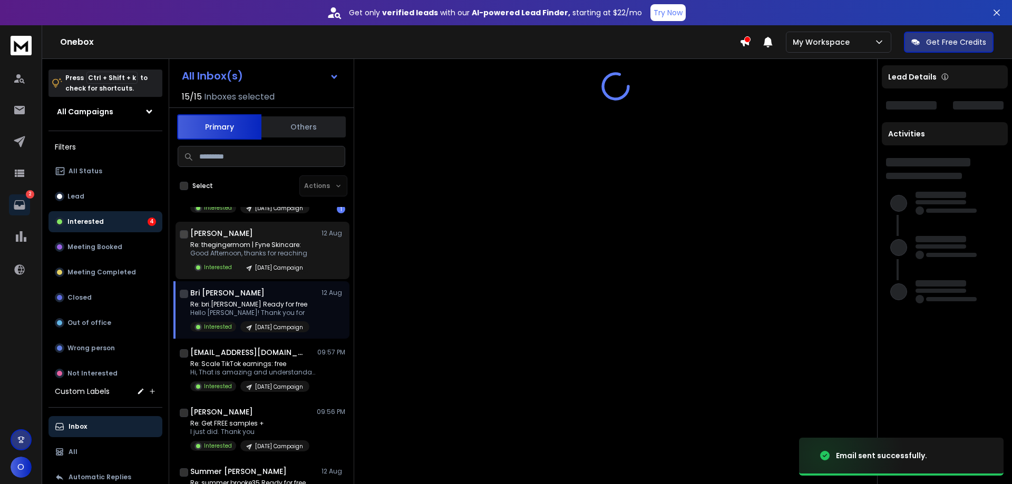
click at [295, 248] on p "Re: thegingermom | Fyne Skincare:" at bounding box center [249, 245] width 119 height 8
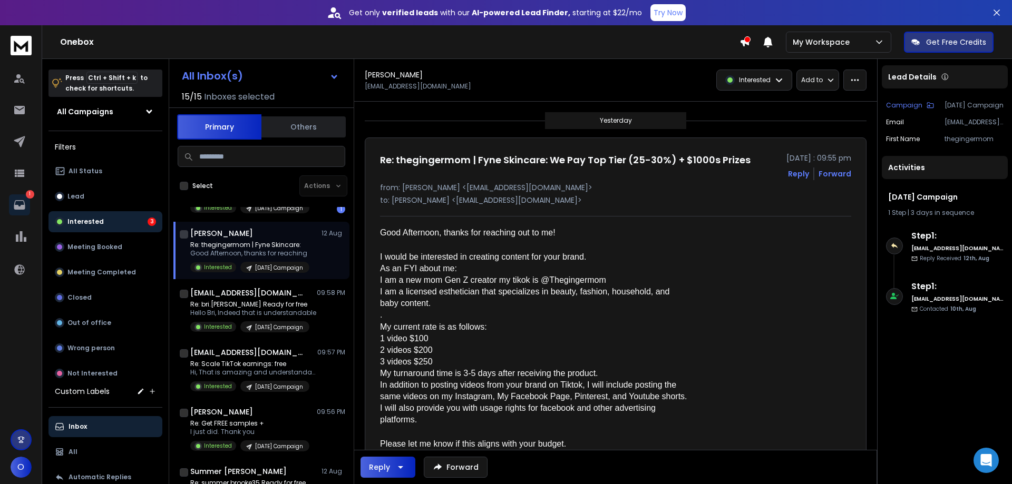
click at [386, 476] on button "Reply" at bounding box center [388, 467] width 55 height 21
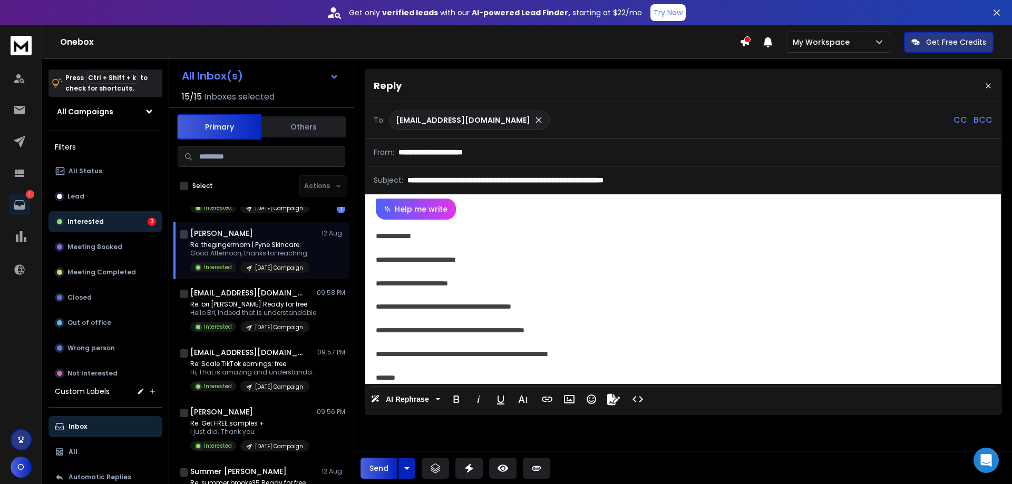
scroll to position [17, 0]
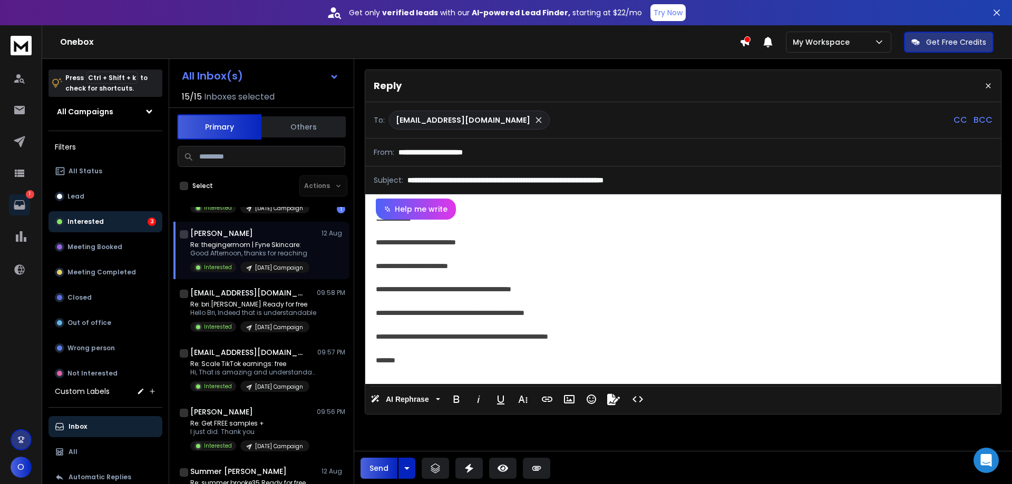
click at [377, 469] on button "Send" at bounding box center [379, 468] width 37 height 21
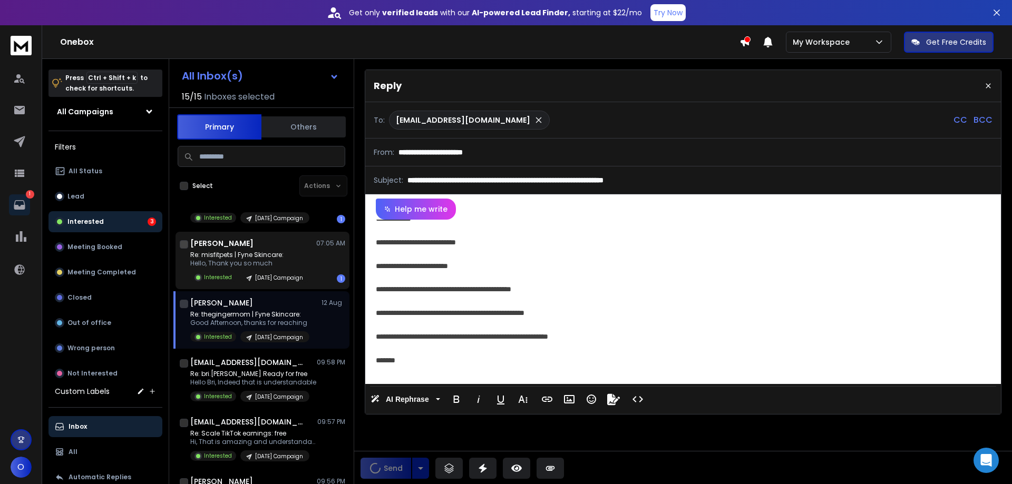
scroll to position [334, 0]
click at [247, 271] on div "Re: misfitpets | Fyne Skincare: Hello, Thank you so much Interested [DATE] Camp…" at bounding box center [249, 268] width 119 height 32
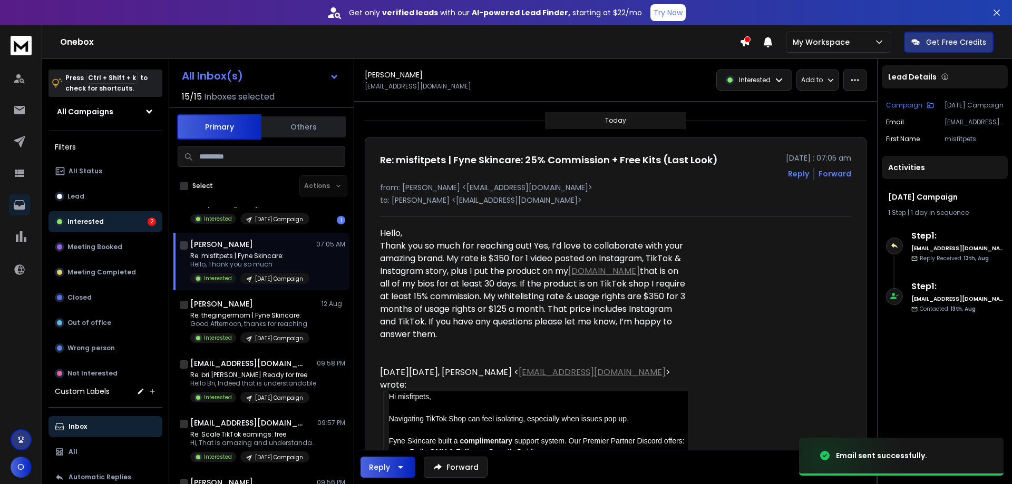
click at [405, 253] on div "Thank you so much for reaching out! Yes, I’d love to collaborate with your amaz…" at bounding box center [534, 290] width 308 height 101
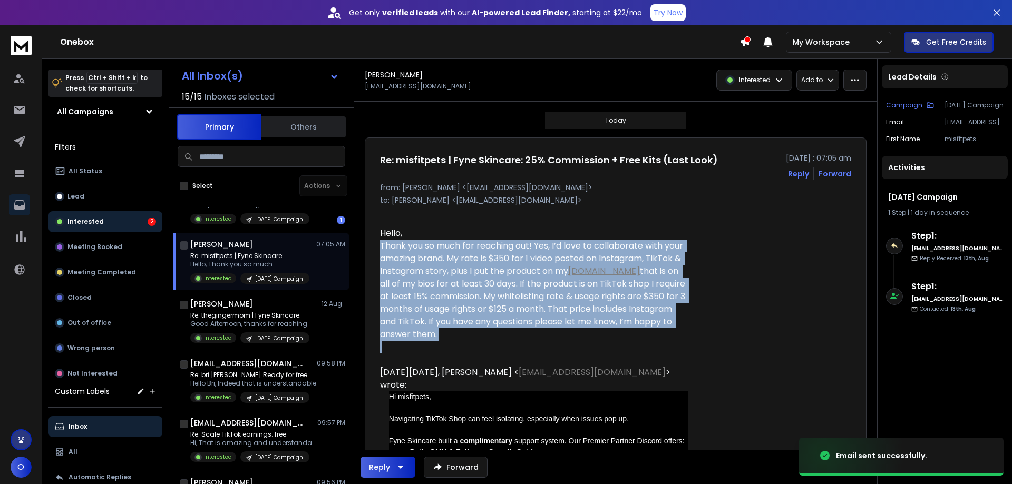
click at [405, 253] on div "Thank you so much for reaching out! Yes, I’d love to collaborate with your amaz…" at bounding box center [534, 290] width 308 height 101
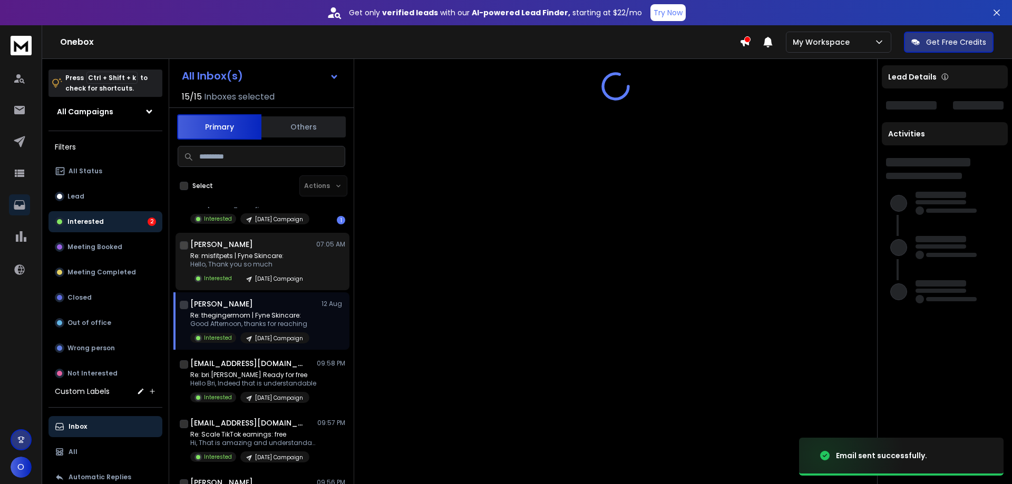
click at [284, 258] on p "Re: misfitpets | Fyne Skincare:" at bounding box center [249, 256] width 119 height 8
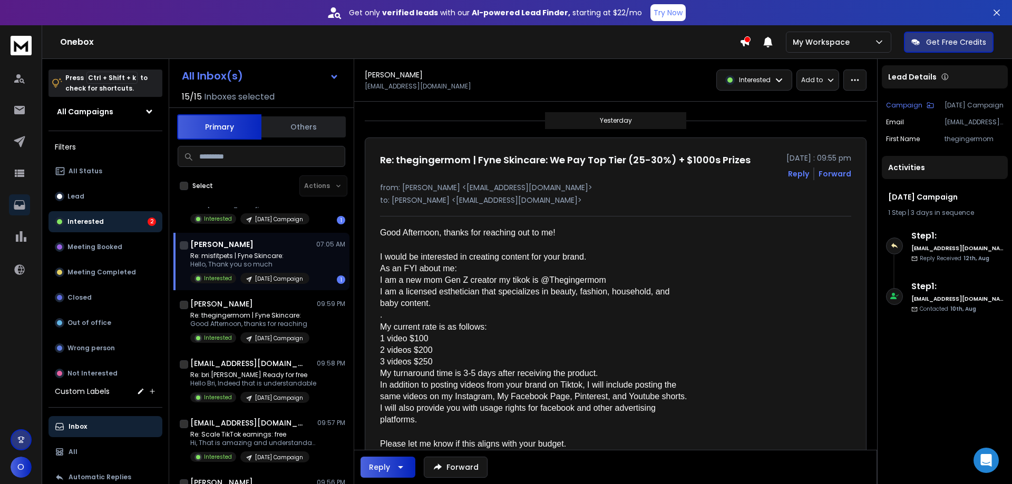
click at [244, 259] on p "Re: misfitpets | Fyne Skincare:" at bounding box center [249, 256] width 119 height 8
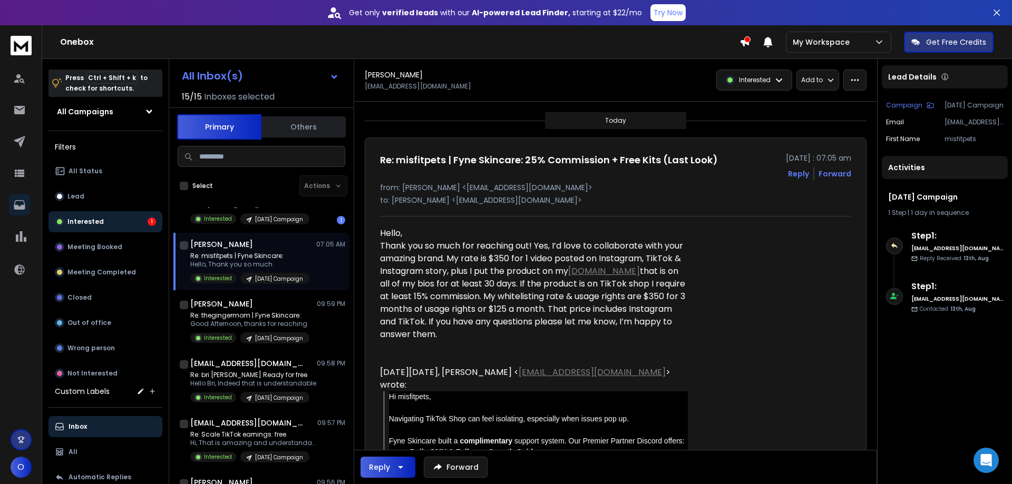
click at [434, 269] on div "Thank you so much for reaching out! Yes, I’d love to collaborate with your amaz…" at bounding box center [534, 290] width 308 height 101
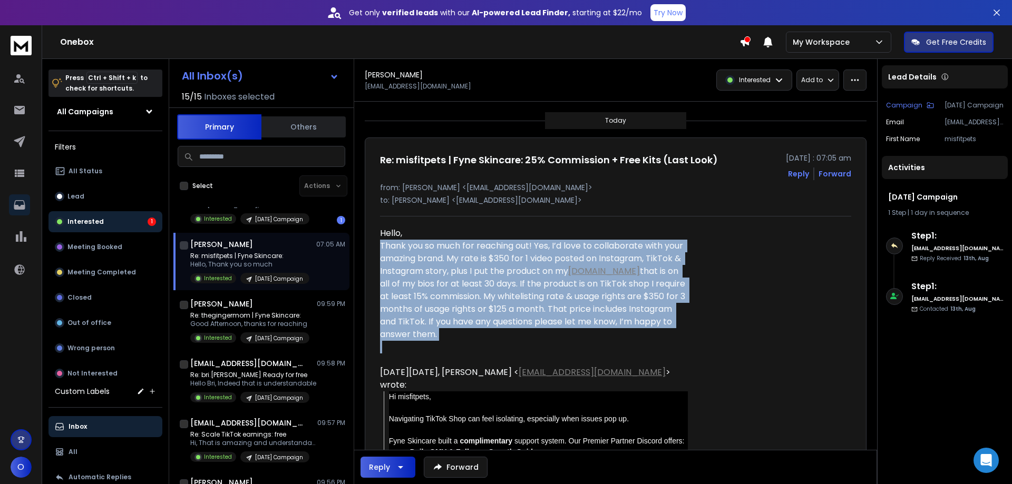
click at [434, 269] on div "Thank you so much for reaching out! Yes, I’d love to collaborate with your amaz…" at bounding box center [534, 290] width 308 height 101
click at [496, 262] on div "Thank you so much for reaching out! Yes, I’d love to collaborate with your amaz…" at bounding box center [534, 290] width 308 height 101
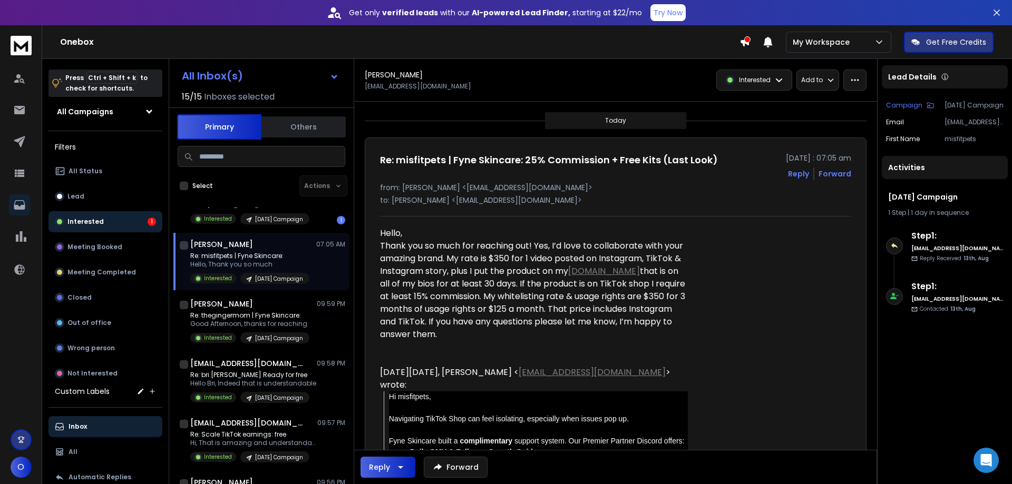
click at [377, 468] on div "Reply" at bounding box center [379, 467] width 21 height 11
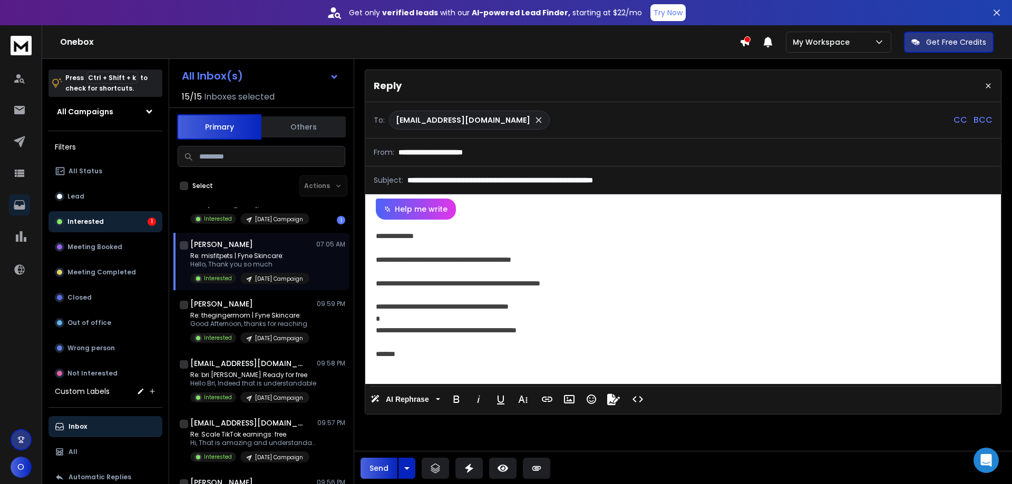
click at [368, 470] on button "Send" at bounding box center [379, 468] width 37 height 21
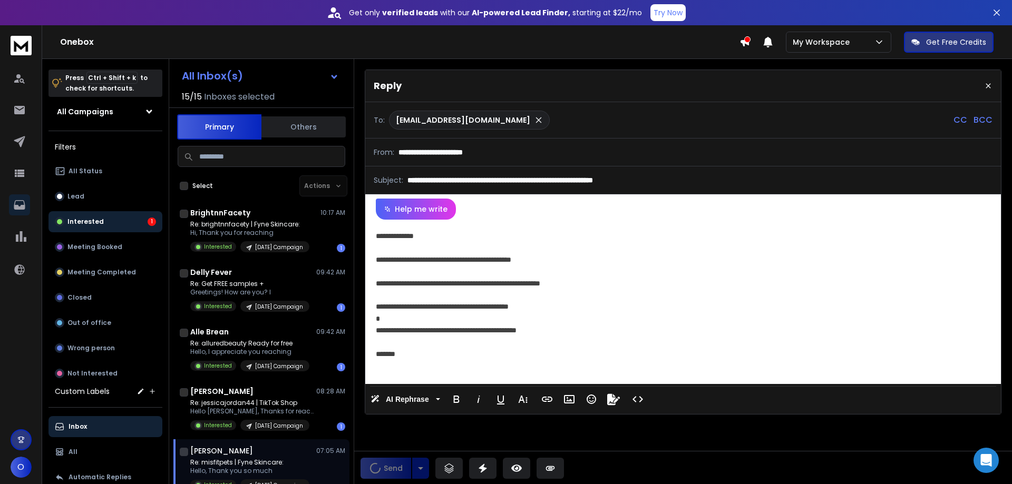
scroll to position [123, 0]
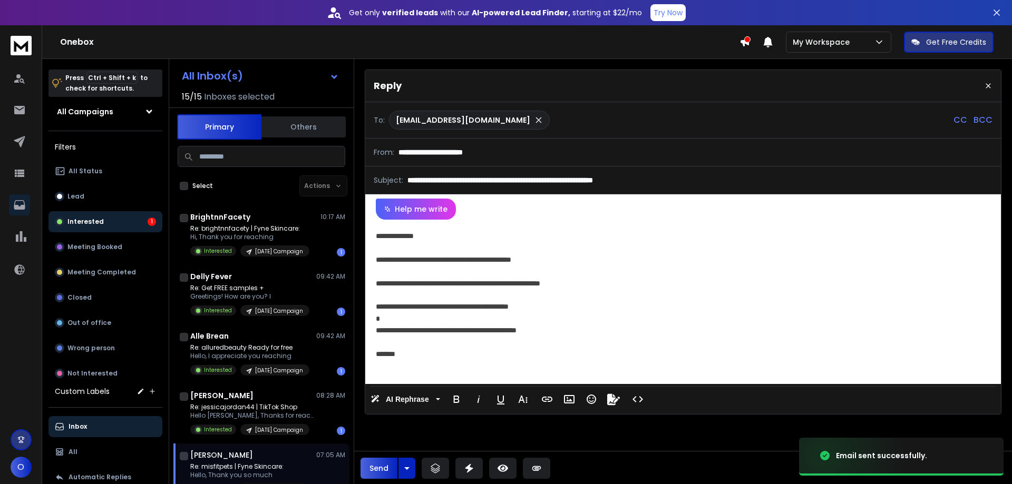
click at [266, 399] on div "[PERSON_NAME] 08:28 AM" at bounding box center [267, 396] width 155 height 11
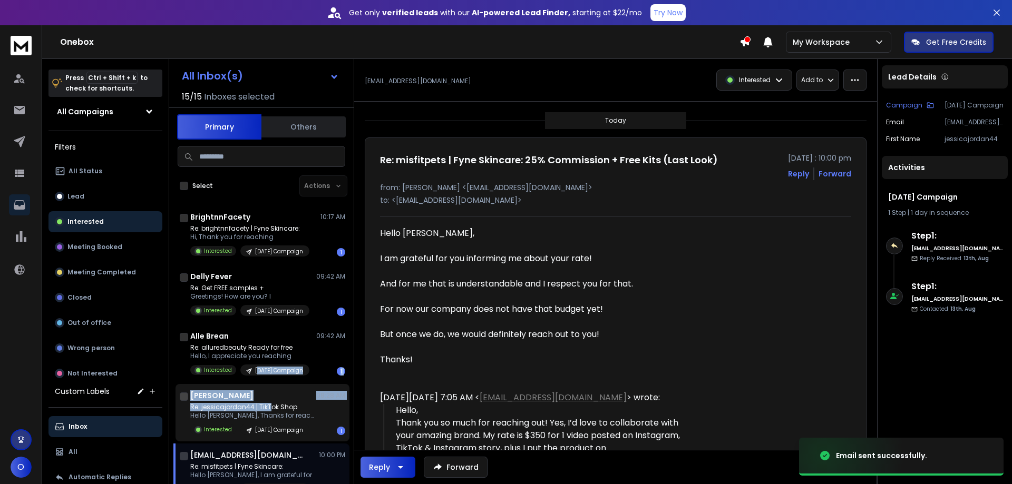
drag, startPoint x: 259, startPoint y: 364, endPoint x: 269, endPoint y: 411, distance: 48.5
click at [269, 411] on div "[PERSON_NAME] 08:53 PM Re: Unlock High Commissions and Hi [PERSON_NAME], Thank …" at bounding box center [261, 386] width 185 height 358
click at [269, 411] on p "Re: jessicajordan44 | TikTok Shop" at bounding box center [253, 407] width 127 height 8
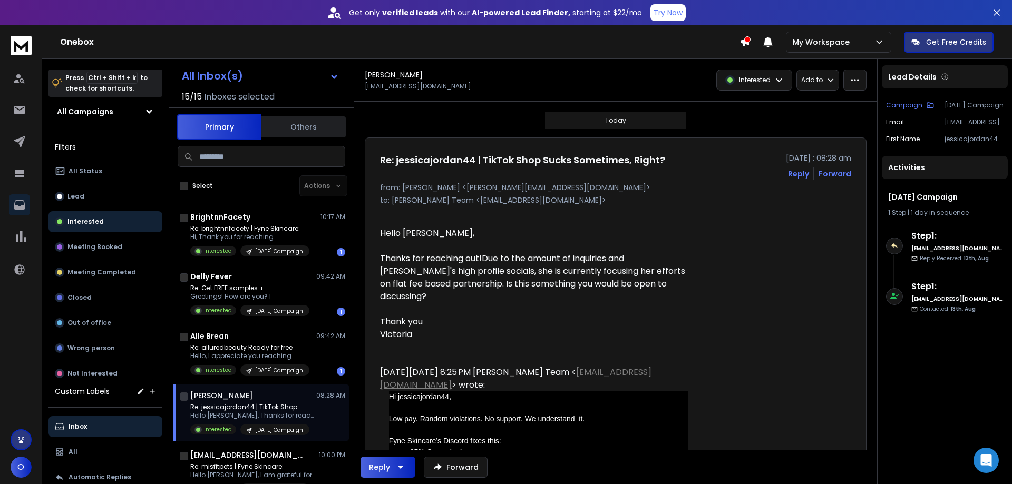
click at [481, 278] on span "Due to the amount of inquiries and [PERSON_NAME]'s high profile socials, she is…" at bounding box center [533, 278] width 307 height 50
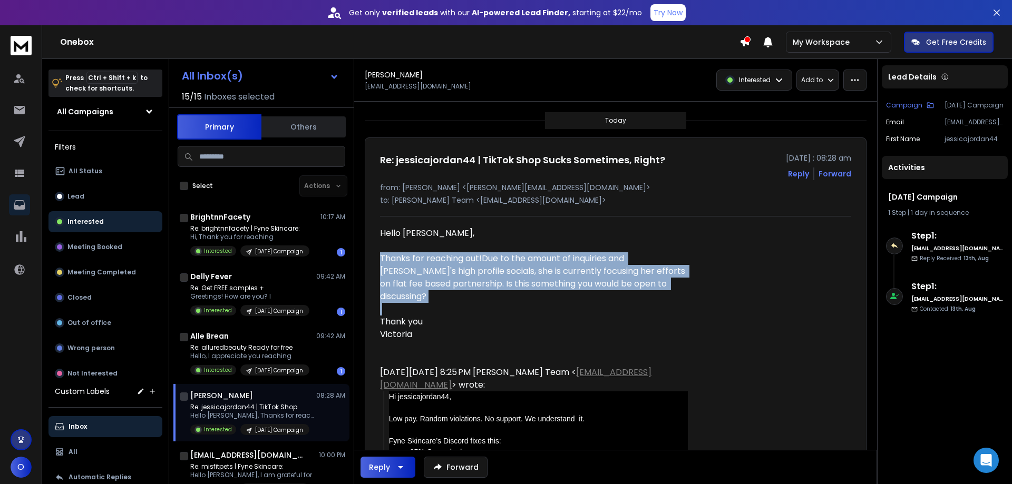
click at [481, 278] on span "Due to the amount of inquiries and [PERSON_NAME]'s high profile socials, she is…" at bounding box center [533, 278] width 307 height 50
click at [382, 461] on div "Reply" at bounding box center [388, 467] width 38 height 13
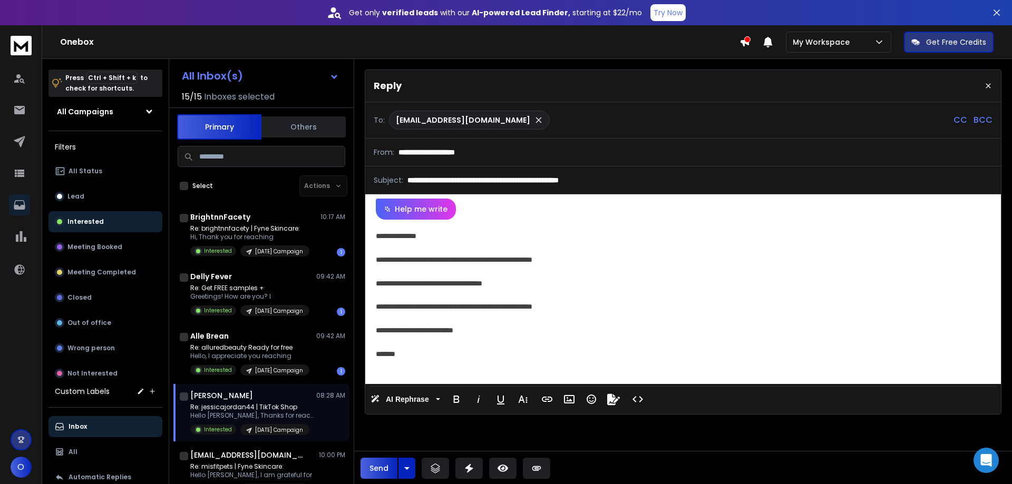
click at [385, 463] on button "Send" at bounding box center [379, 468] width 37 height 21
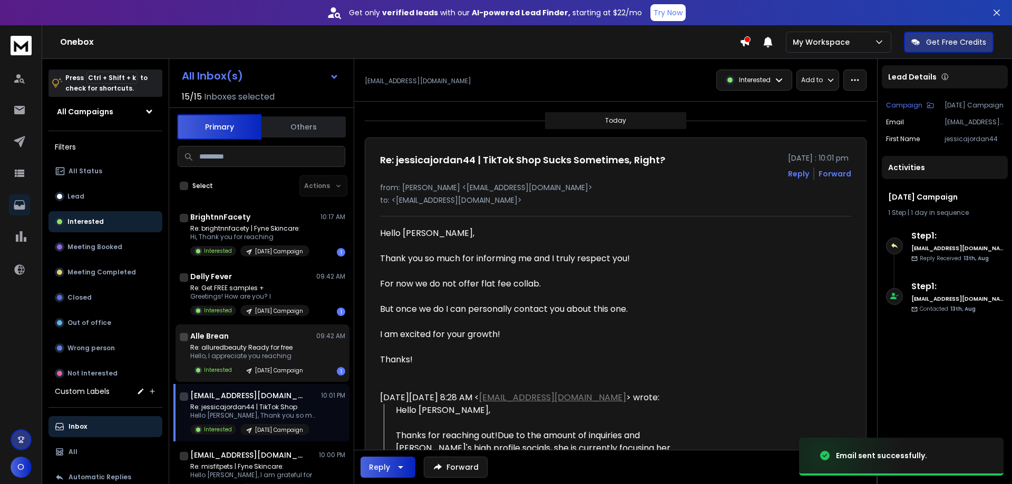
click at [280, 360] on p "Hello, I appreciate you reaching" at bounding box center [249, 356] width 119 height 8
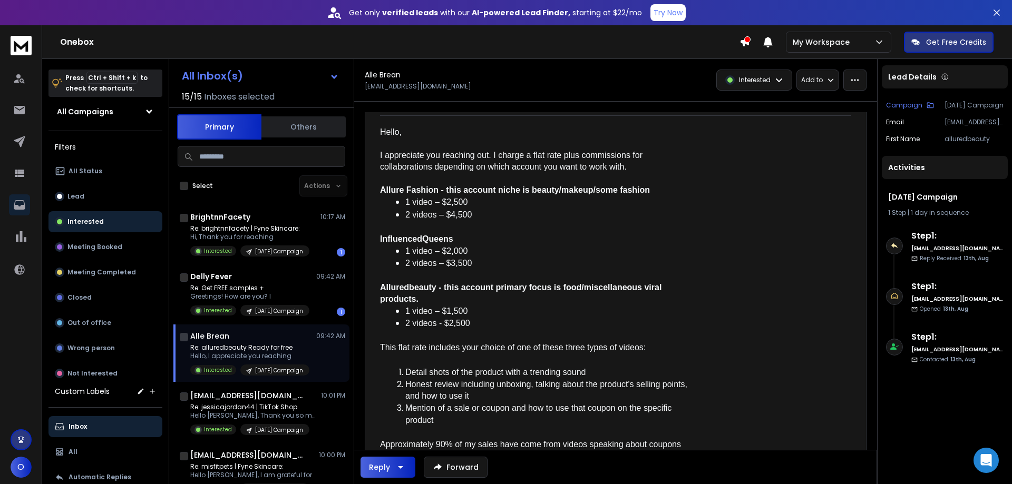
scroll to position [105, 0]
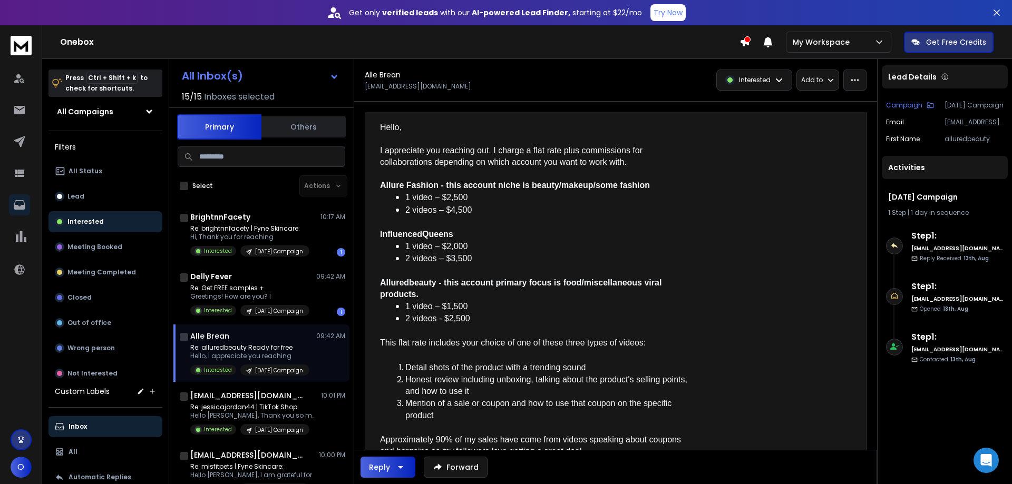
click at [388, 461] on button "Reply" at bounding box center [388, 467] width 55 height 21
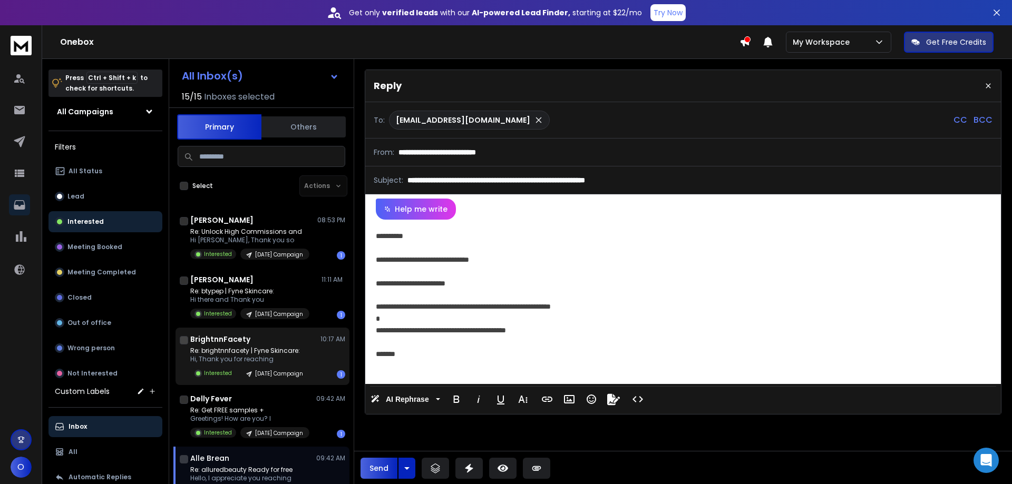
scroll to position [0, 0]
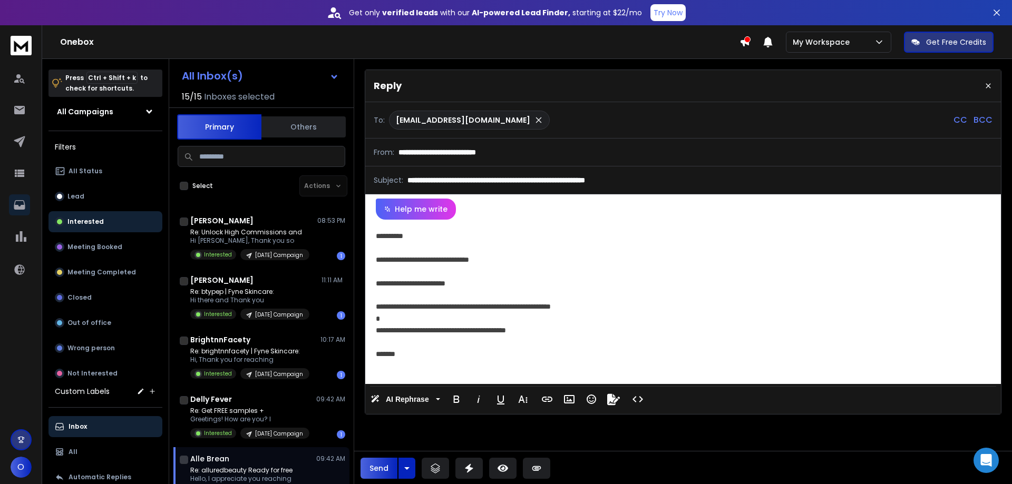
click at [384, 468] on button "Send" at bounding box center [379, 468] width 37 height 21
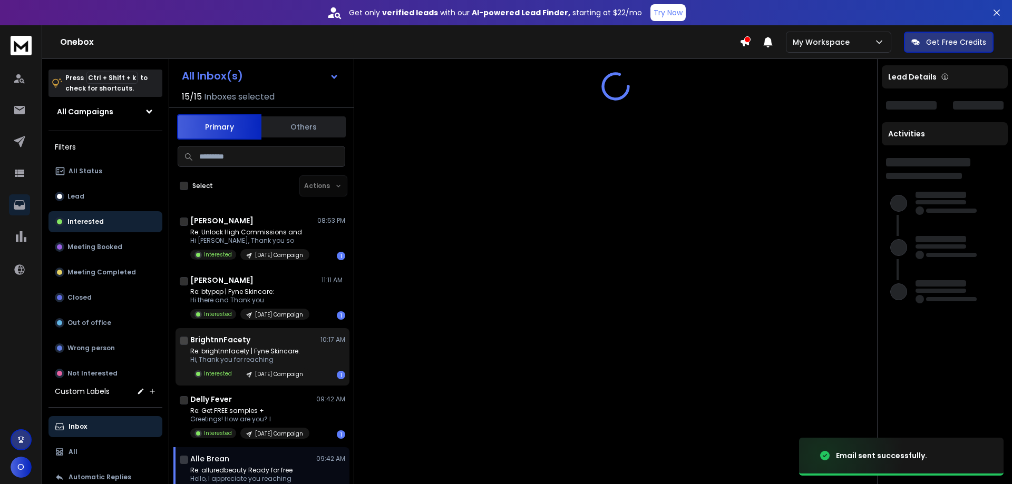
click at [206, 382] on div "BrightnnFacety 10:17 AM Re: brightnnfacety | Fyne Skincare: Hi, Thank you for r…" at bounding box center [263, 356] width 174 height 57
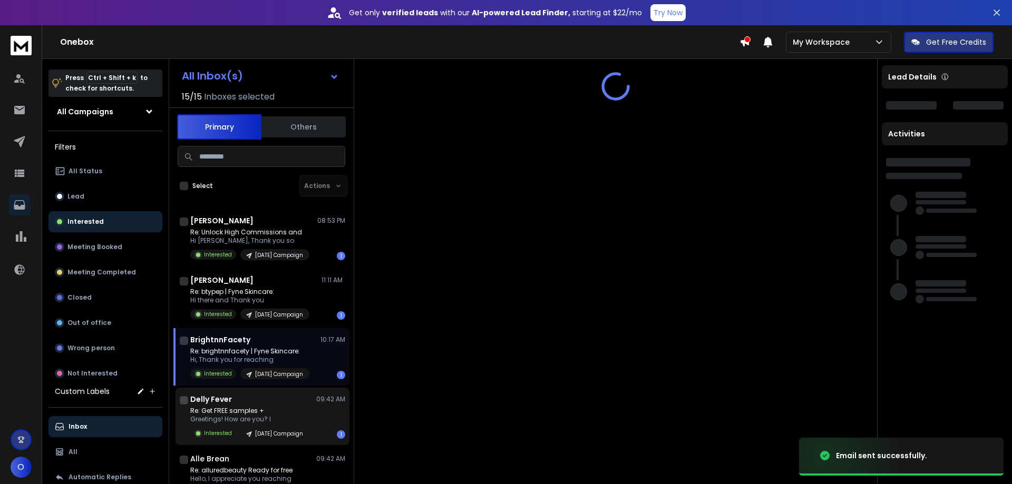
click at [218, 403] on h1 "Delly Fever" at bounding box center [211, 399] width 42 height 11
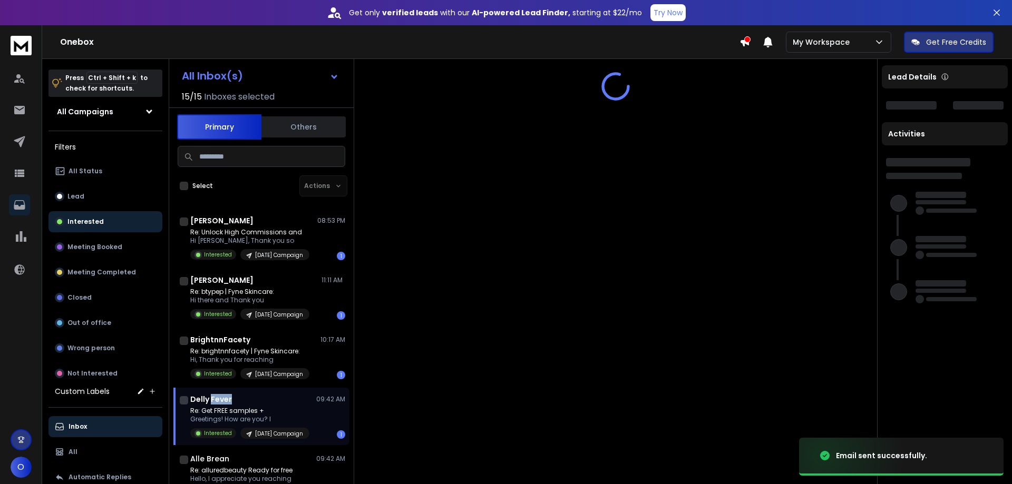
click at [218, 404] on h1 "Delly Fever" at bounding box center [211, 399] width 42 height 11
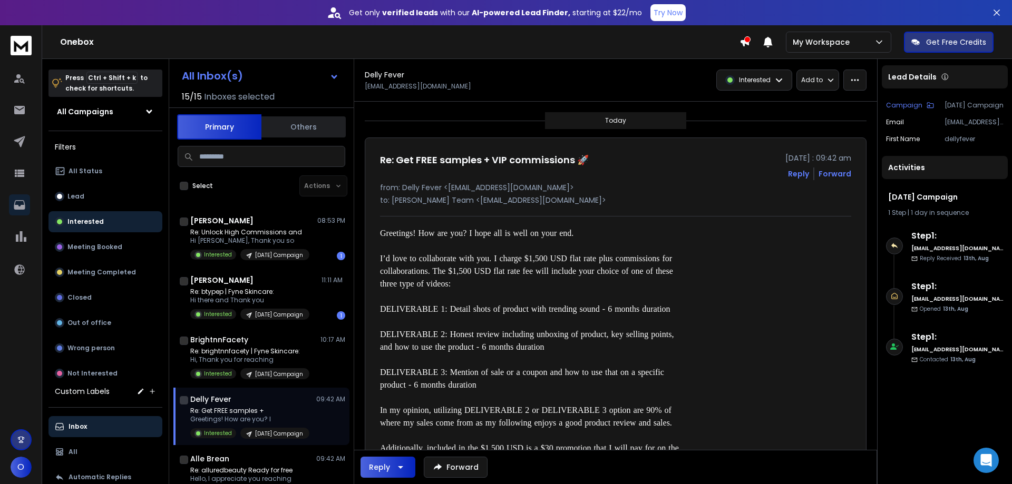
click at [380, 476] on button "Reply" at bounding box center [388, 467] width 55 height 21
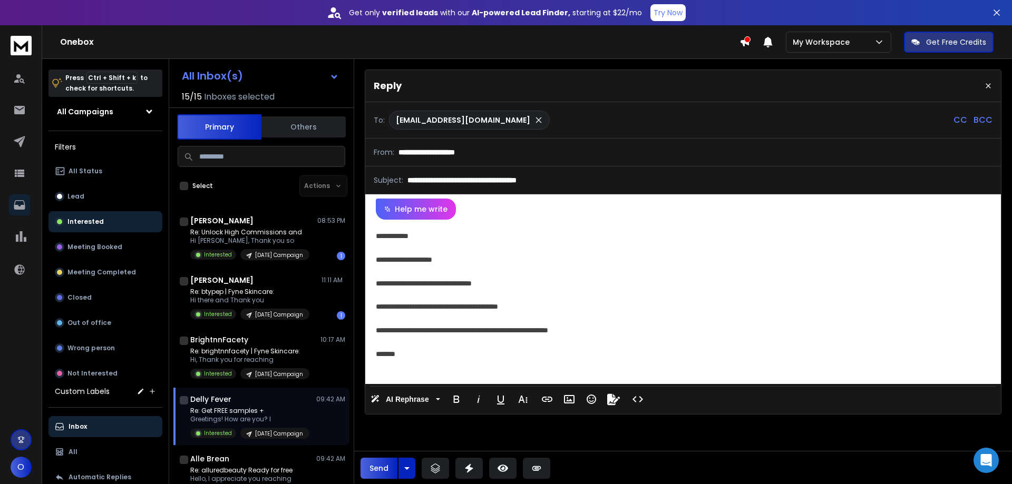
click at [370, 465] on button "Send" at bounding box center [379, 468] width 37 height 21
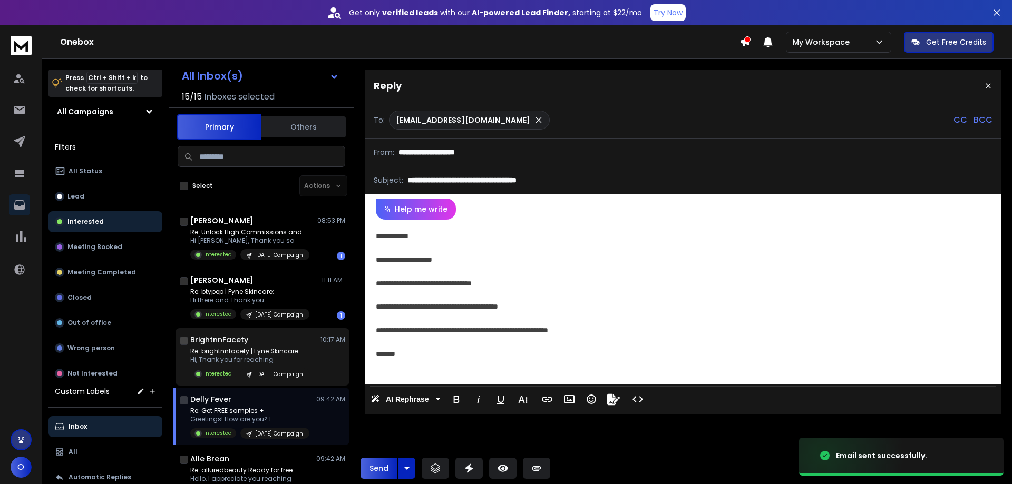
click at [265, 344] on div "BrightnnFacety 10:17 AM" at bounding box center [267, 340] width 155 height 11
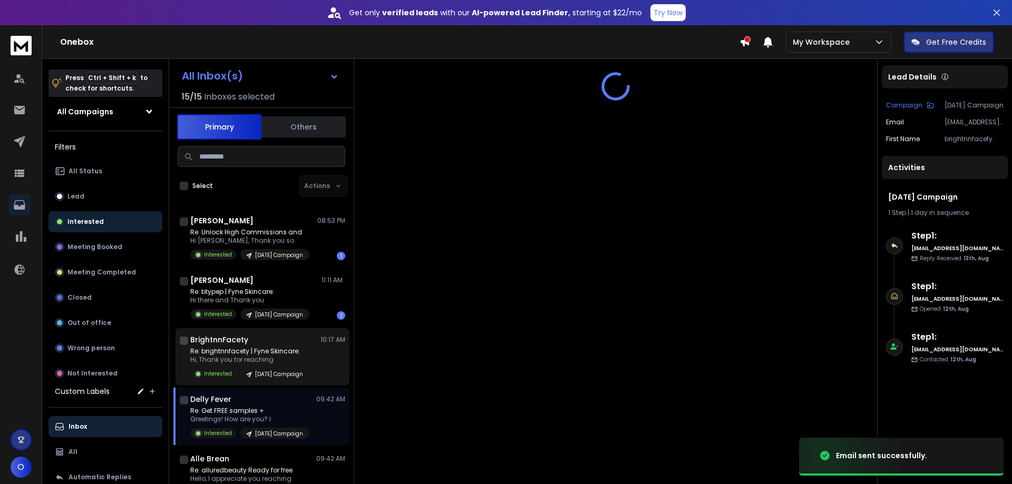
click at [277, 346] on div "BrightnnFacety 10:17 AM Re: brightnnfacety | Fyne Skincare: Hi, Thank you for r…" at bounding box center [267, 357] width 155 height 45
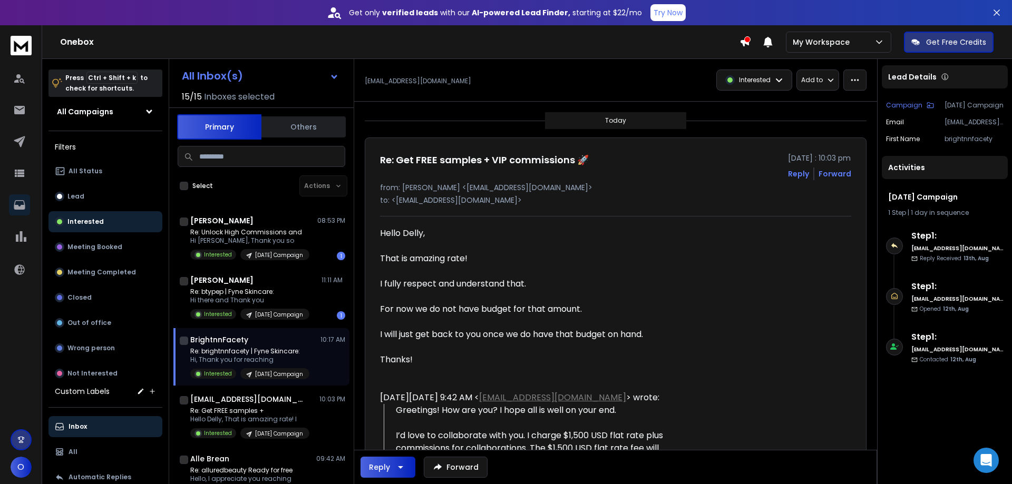
click at [258, 338] on div "BrightnnFacety 10:17 AM" at bounding box center [267, 340] width 155 height 11
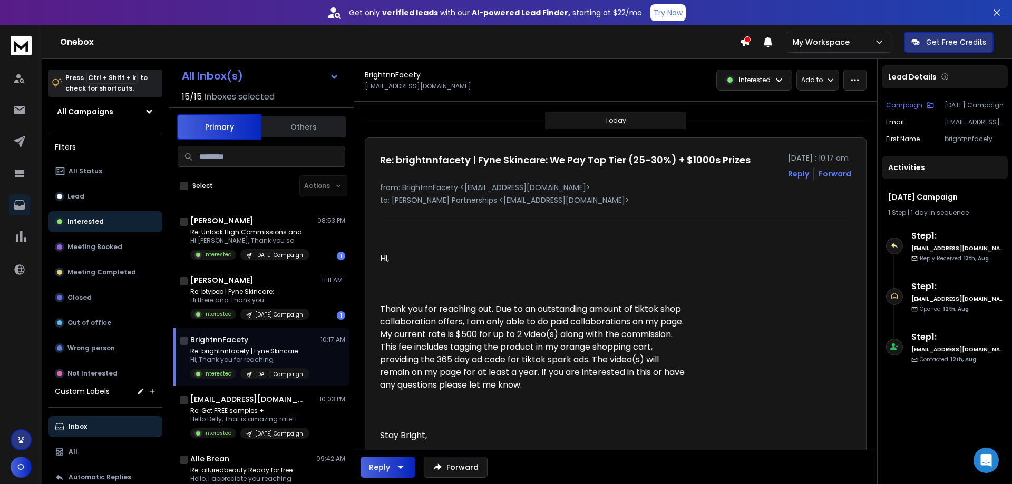
click at [432, 323] on p "Thank you for reaching out. Due to an outstanding amount of tiktok shop collabo…" at bounding box center [534, 347] width 308 height 89
click at [378, 463] on div "Reply" at bounding box center [379, 467] width 21 height 11
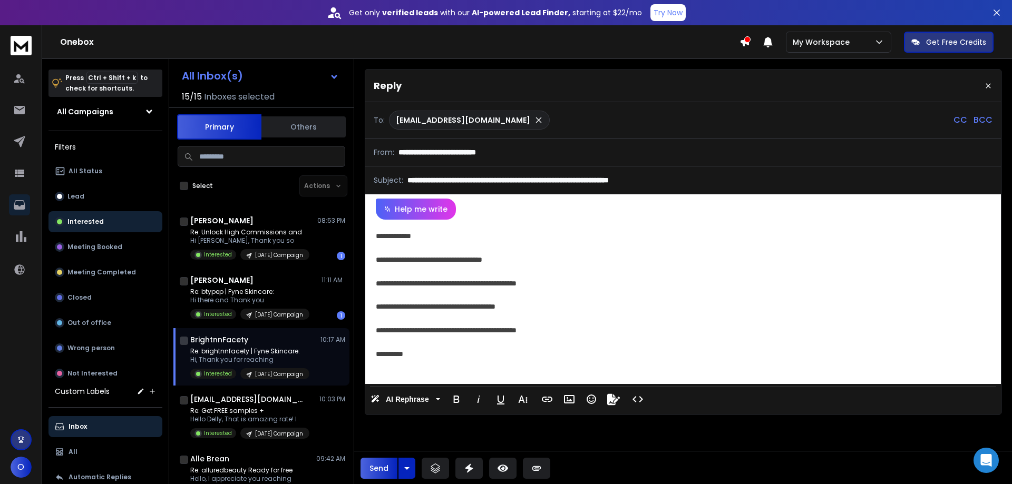
click at [376, 461] on button "Send" at bounding box center [379, 468] width 37 height 21
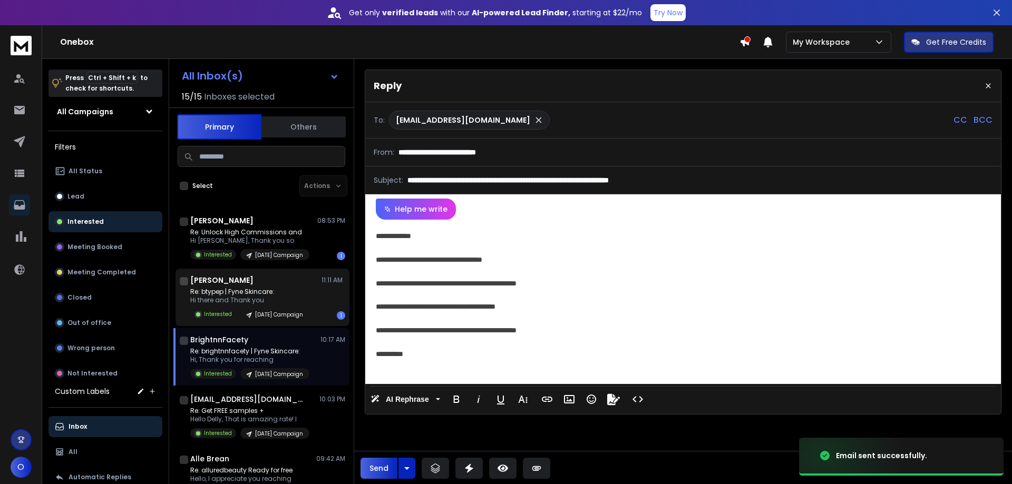
click at [260, 302] on p "Hi there and Thank you" at bounding box center [249, 300] width 119 height 8
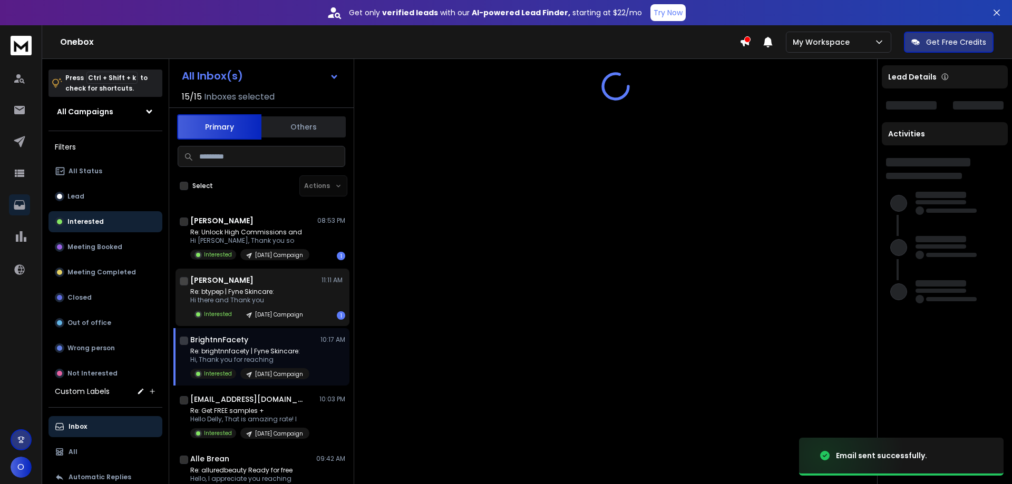
click at [260, 302] on p "Hi there and Thank you" at bounding box center [249, 300] width 119 height 8
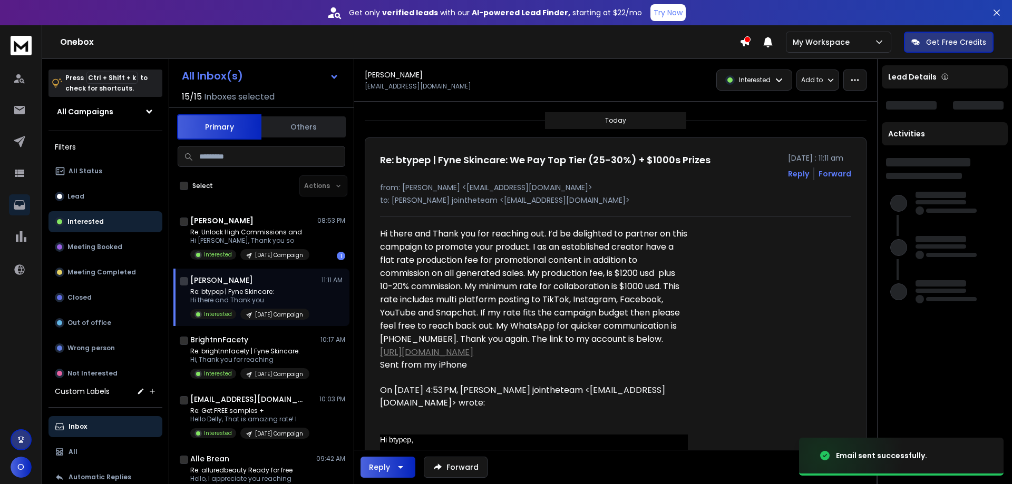
click at [260, 302] on p "Hi there and Thank you" at bounding box center [249, 300] width 119 height 8
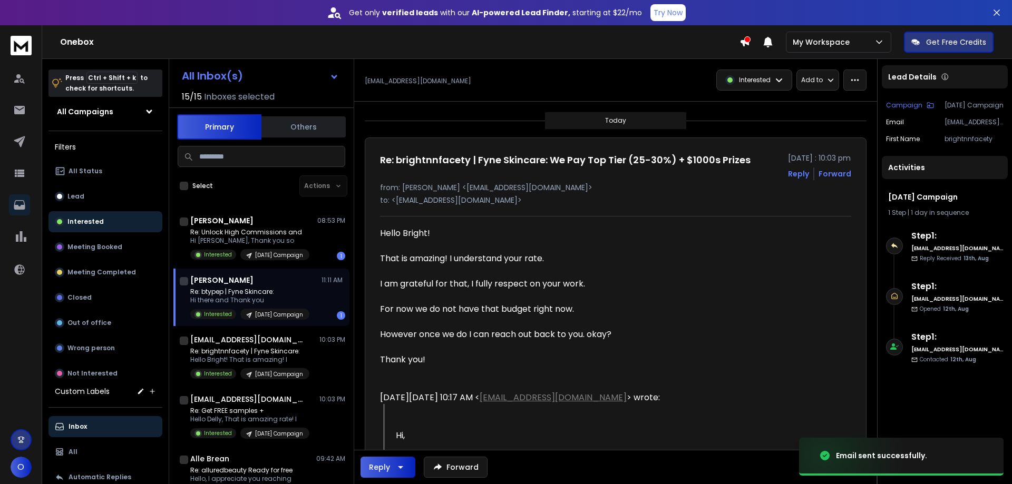
click at [260, 302] on p "Hi there and Thank you" at bounding box center [249, 300] width 119 height 8
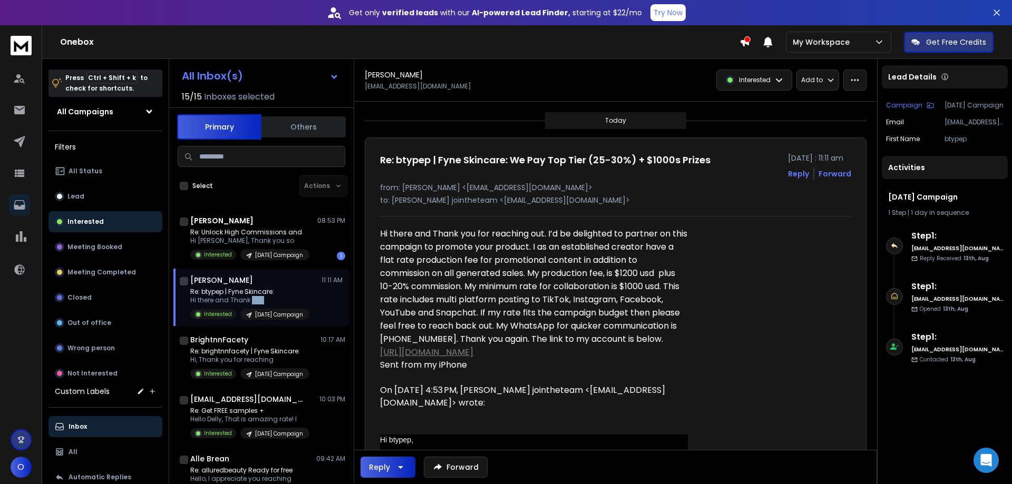
click at [260, 302] on p "Hi there and Thank you" at bounding box center [249, 300] width 119 height 8
click at [267, 293] on p "Re: btypep | Fyne Skincare:" at bounding box center [249, 292] width 119 height 8
click at [487, 256] on span "Hi there and Thank you for reaching out. I’d be delighted to partner on this ca…" at bounding box center [534, 287] width 309 height 118
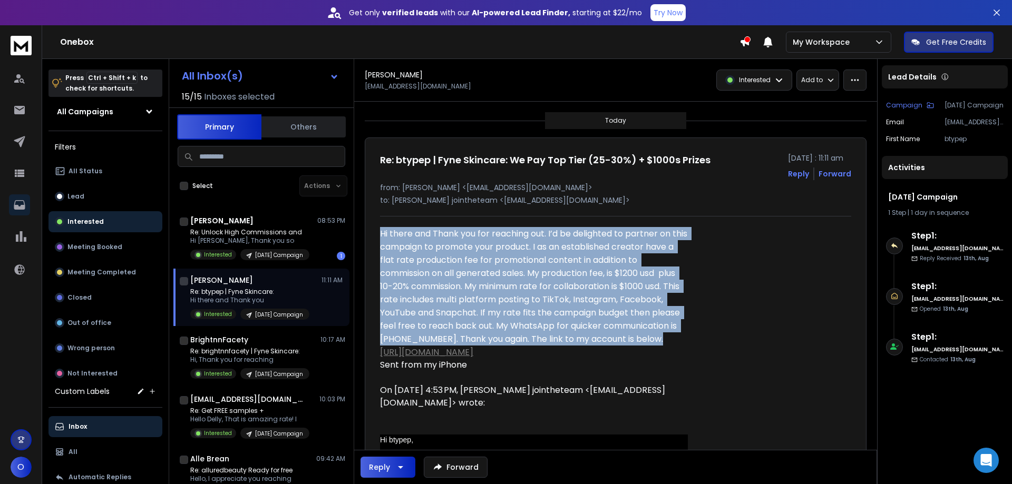
click at [487, 256] on span "Hi there and Thank you for reaching out. I’d be delighted to partner on this ca…" at bounding box center [534, 287] width 309 height 118
click at [380, 470] on div "Reply" at bounding box center [379, 467] width 21 height 11
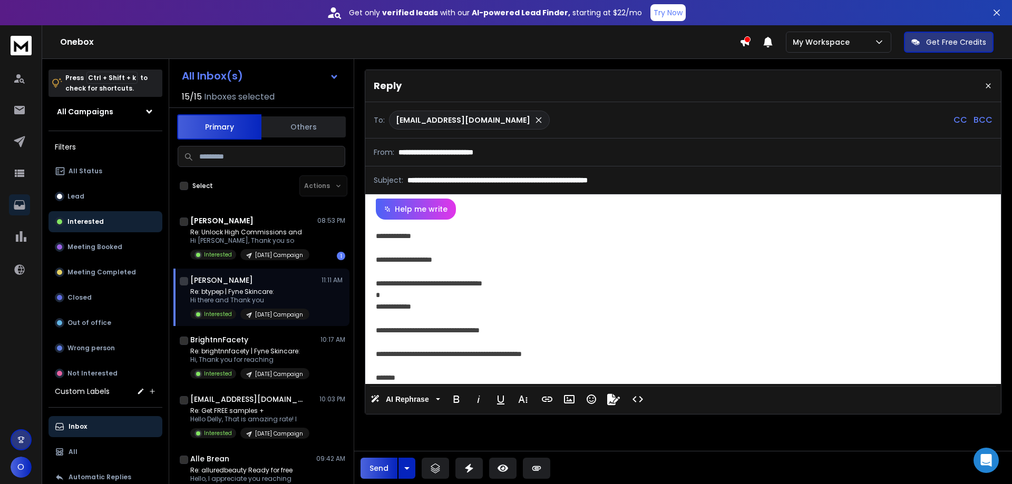
click at [386, 473] on button "Send" at bounding box center [379, 468] width 37 height 21
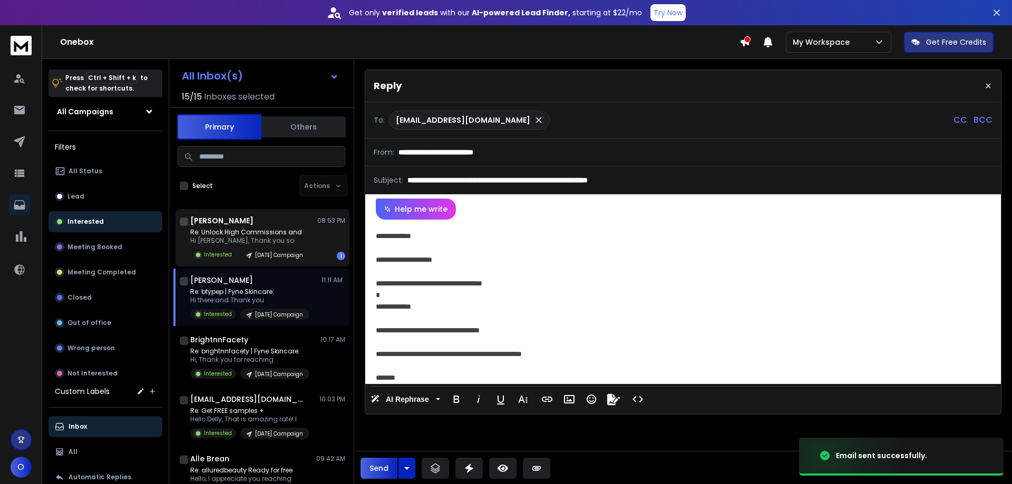
click at [273, 242] on p "Hi [PERSON_NAME], Thank you so" at bounding box center [249, 241] width 119 height 8
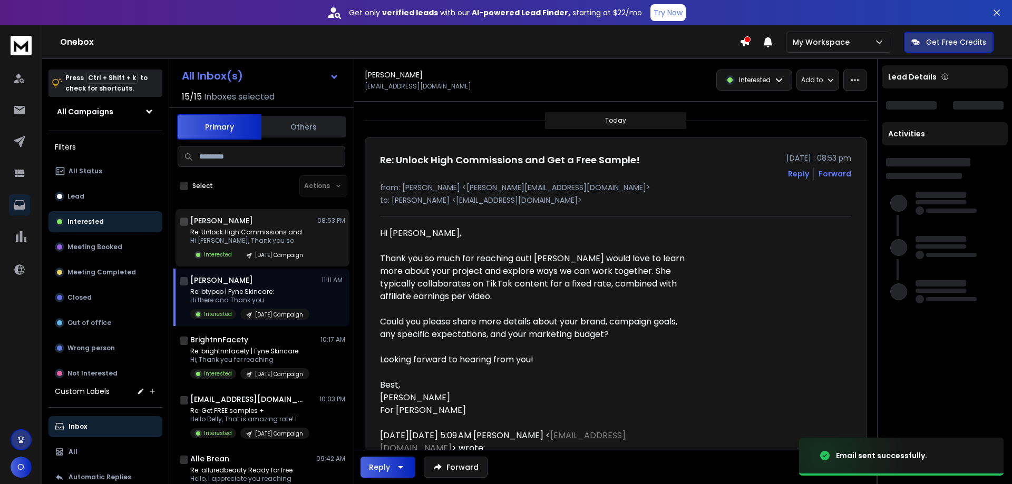
click at [272, 242] on p "Hi [PERSON_NAME], Thank you so" at bounding box center [249, 241] width 119 height 8
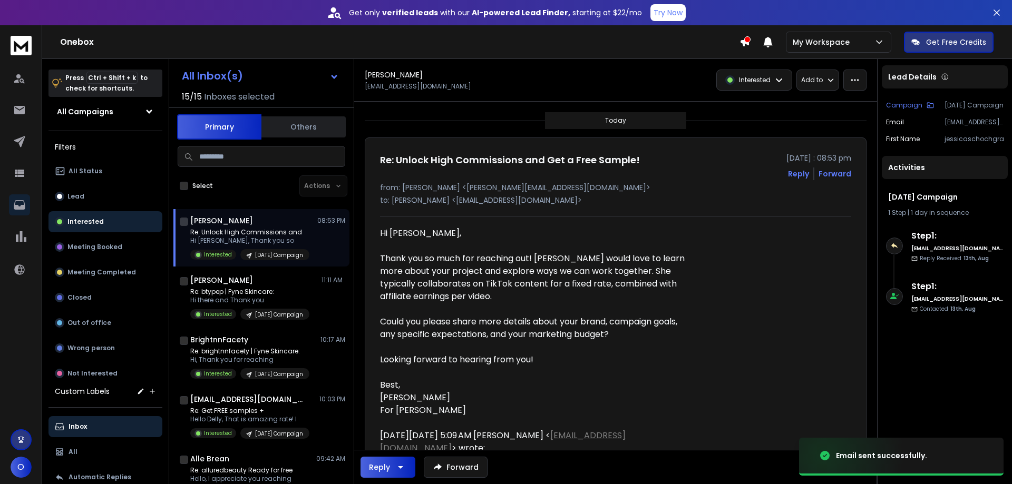
click at [272, 242] on p "Hi [PERSON_NAME], Thank you so" at bounding box center [249, 241] width 119 height 8
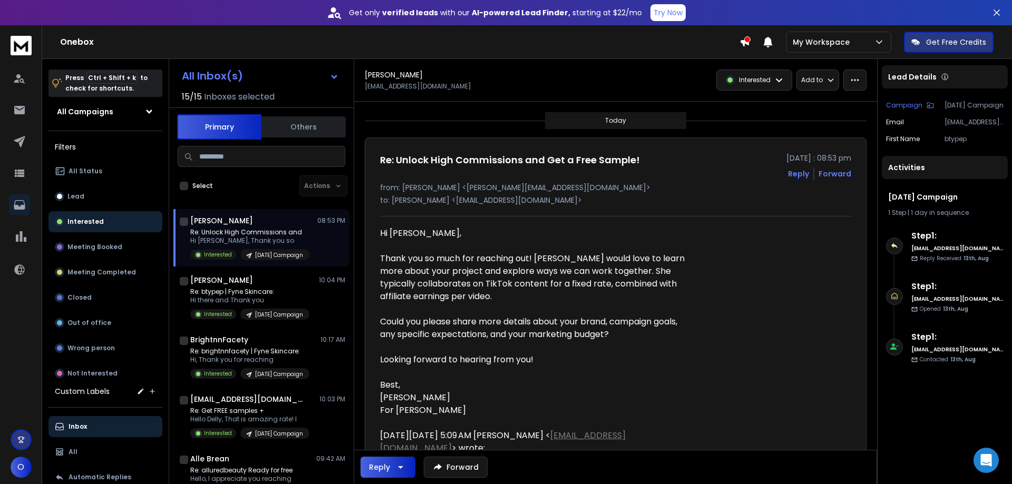
click at [272, 242] on p "Hi [PERSON_NAME], Thank you so" at bounding box center [249, 241] width 119 height 8
click at [399, 273] on div "Hi [PERSON_NAME], Thank you so much for reaching out! [PERSON_NAME] would love …" at bounding box center [534, 322] width 308 height 190
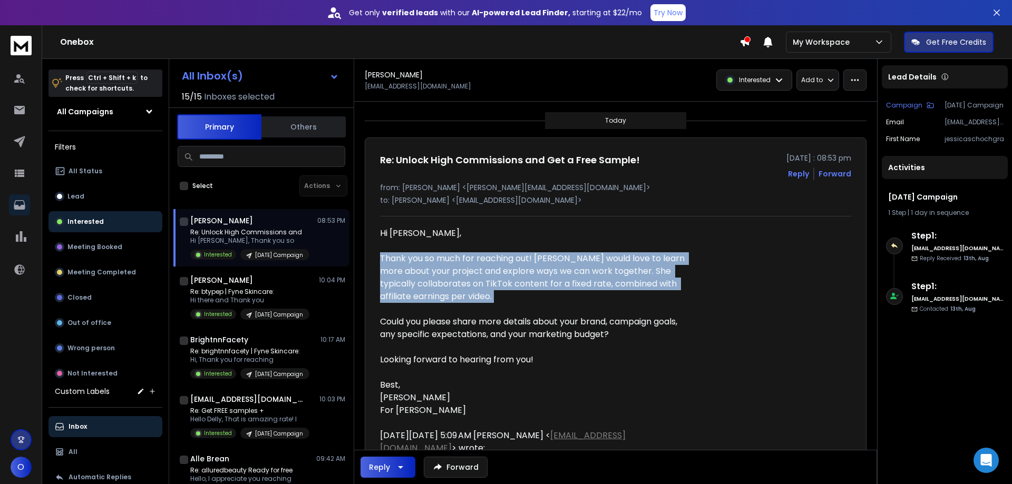
click at [399, 273] on div "Hi [PERSON_NAME], Thank you so much for reaching out! [PERSON_NAME] would love …" at bounding box center [534, 322] width 308 height 190
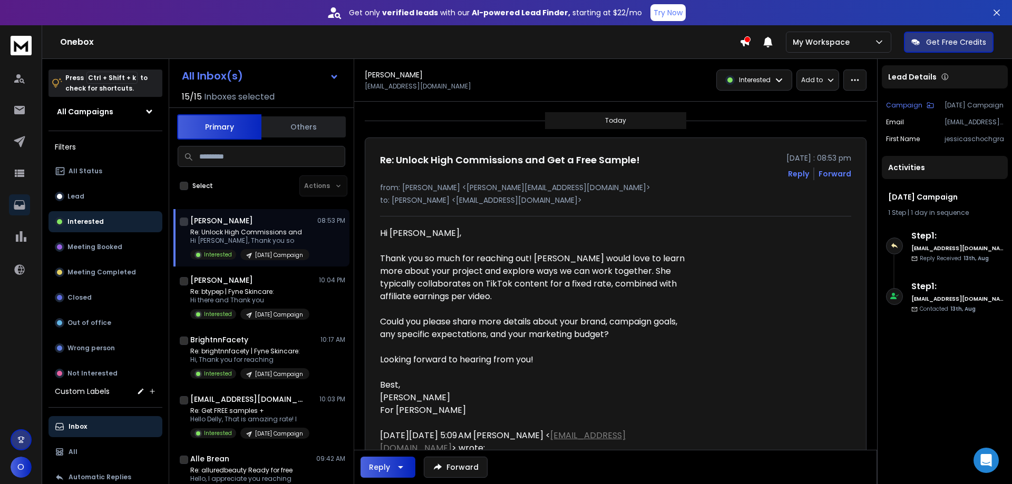
click at [410, 334] on div "Hi [PERSON_NAME], Thank you so much for reaching out! [PERSON_NAME] would love …" at bounding box center [534, 322] width 308 height 190
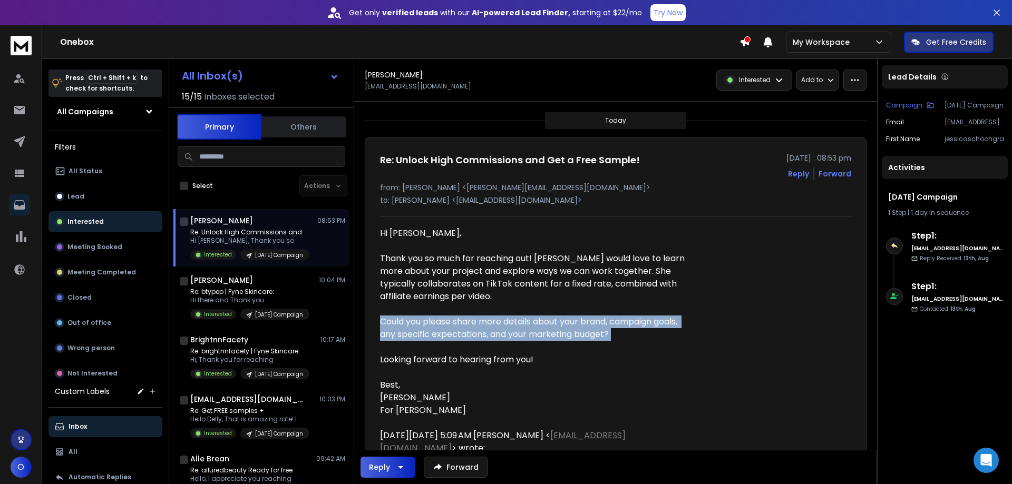
click at [410, 334] on div "Hi [PERSON_NAME], Thank you so much for reaching out! [PERSON_NAME] would love …" at bounding box center [534, 322] width 308 height 190
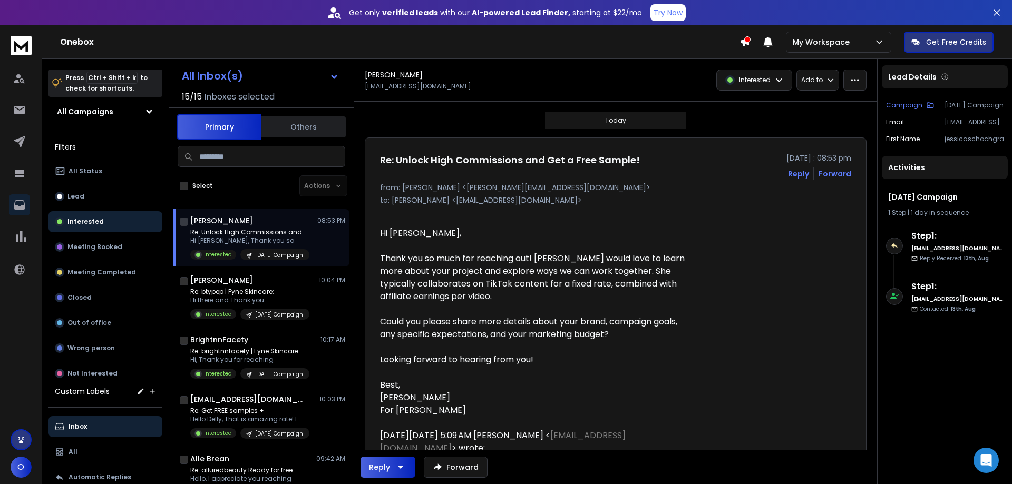
click at [481, 295] on div "Hi [PERSON_NAME], Thank you so much for reaching out! [PERSON_NAME] would love …" at bounding box center [534, 322] width 308 height 190
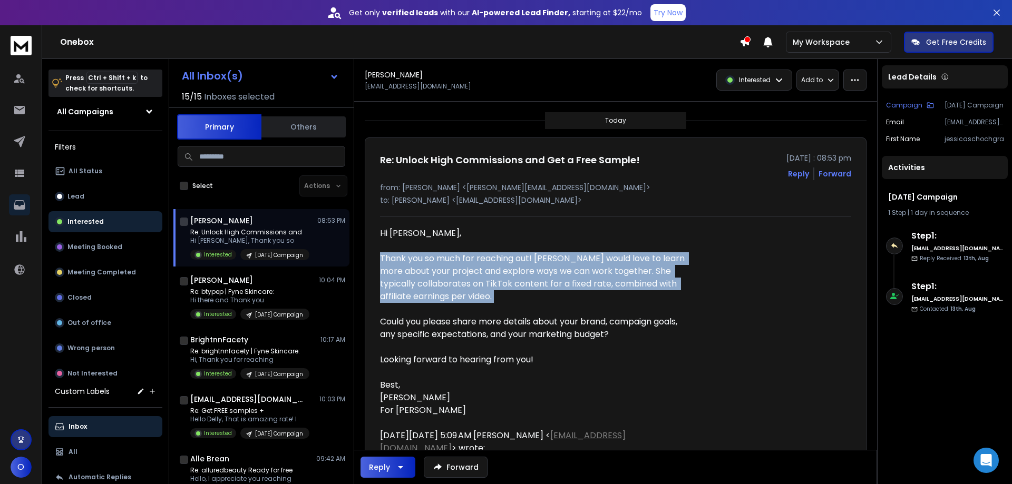
click at [481, 295] on div "Hi [PERSON_NAME], Thank you so much for reaching out! [PERSON_NAME] would love …" at bounding box center [534, 322] width 308 height 190
click at [377, 473] on div "Reply" at bounding box center [388, 467] width 38 height 13
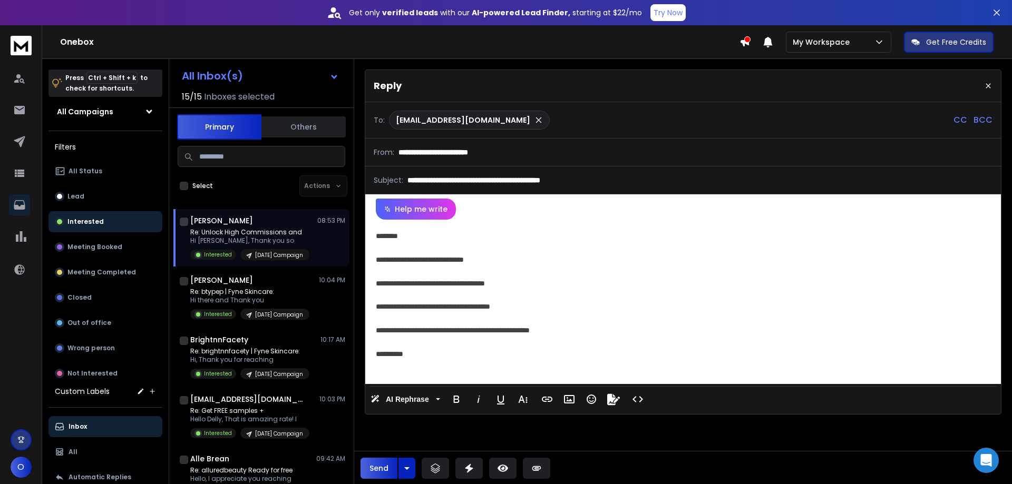
click at [386, 460] on button "Send" at bounding box center [379, 468] width 37 height 21
